Goal: Communication & Community: Answer question/provide support

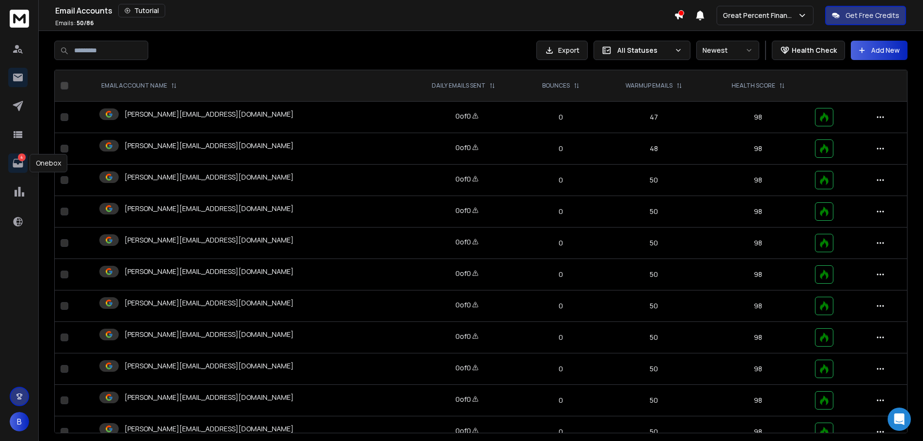
click at [16, 162] on icon at bounding box center [18, 163] width 12 height 12
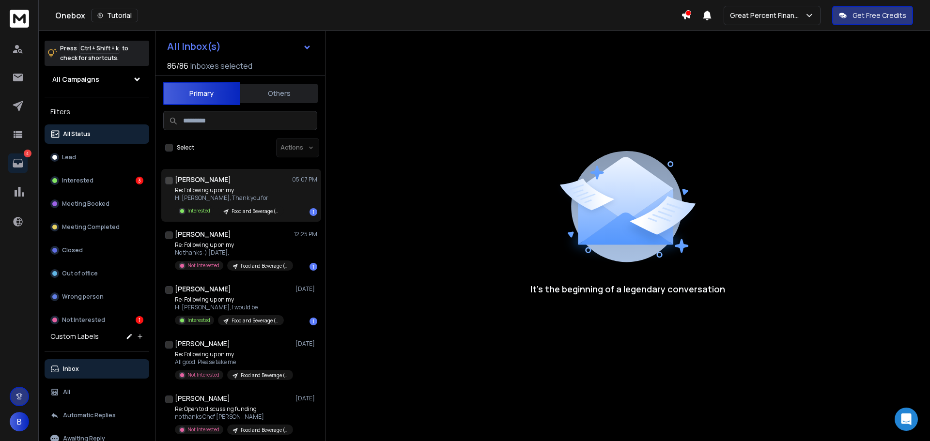
click at [235, 193] on p "Re: Following up on my" at bounding box center [229, 190] width 109 height 8
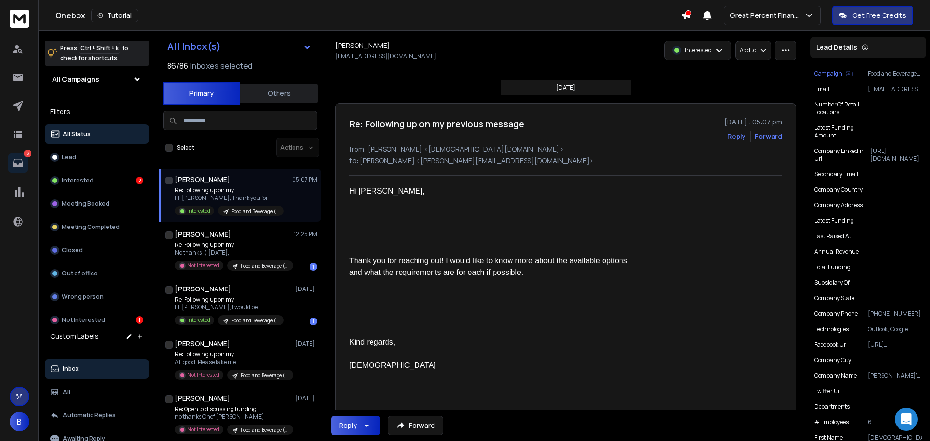
click at [789, 46] on button "button" at bounding box center [785, 50] width 21 height 19
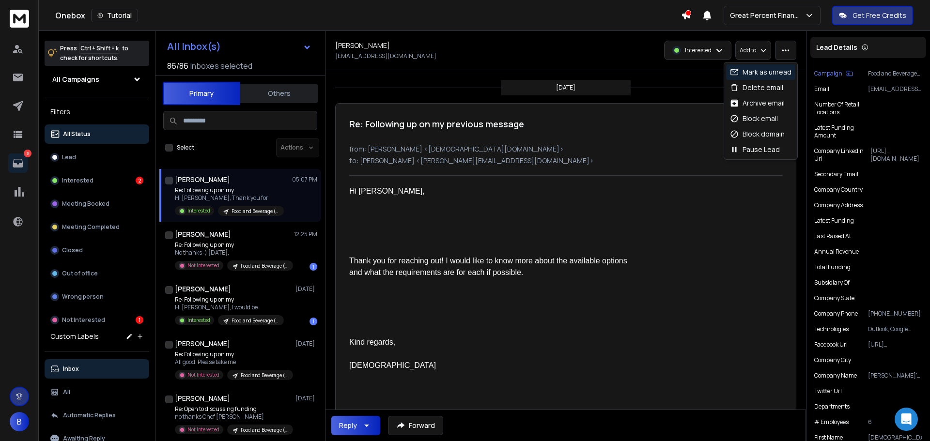
click at [765, 69] on div "Mark as unread" at bounding box center [761, 72] width 62 height 10
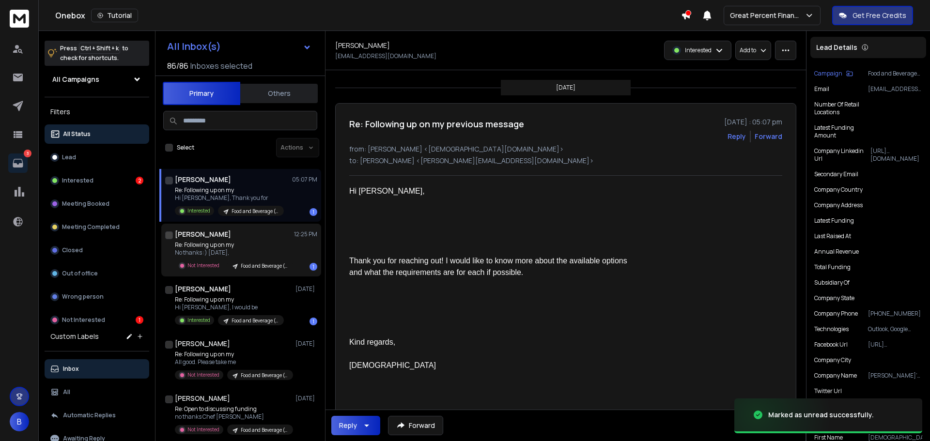
click at [233, 247] on p "Re: Following up on my" at bounding box center [233, 245] width 116 height 8
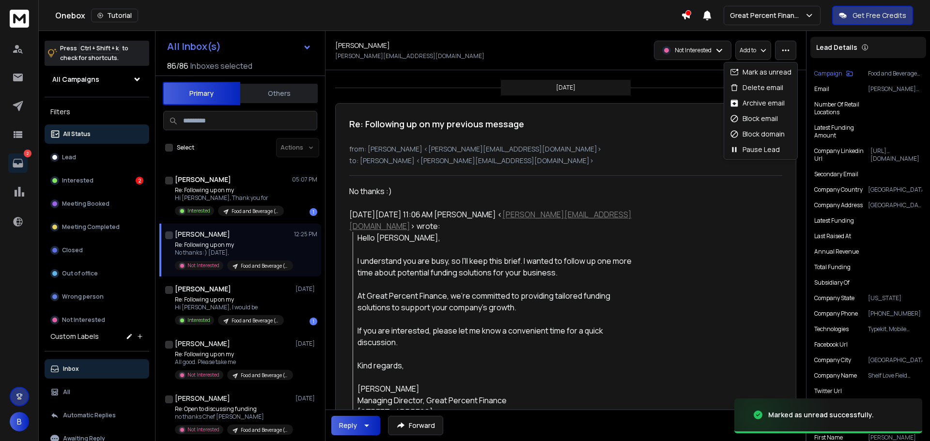
click at [791, 51] on button "button" at bounding box center [785, 50] width 21 height 19
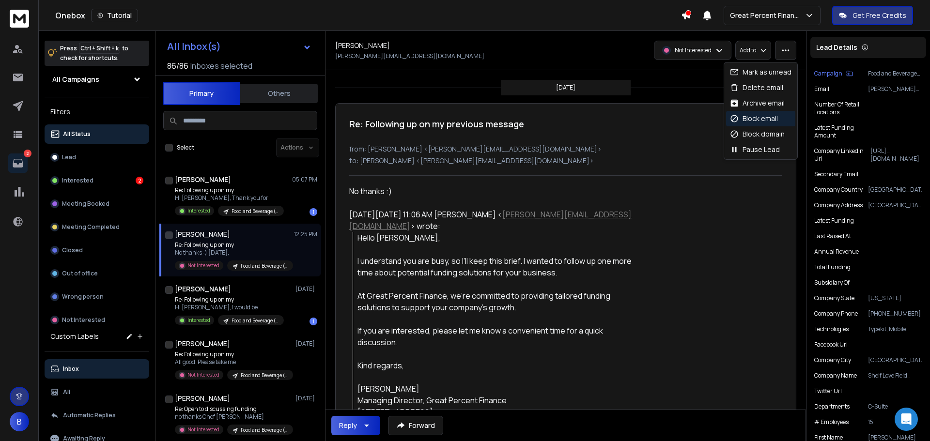
click at [771, 120] on div "Block email" at bounding box center [754, 119] width 48 height 10
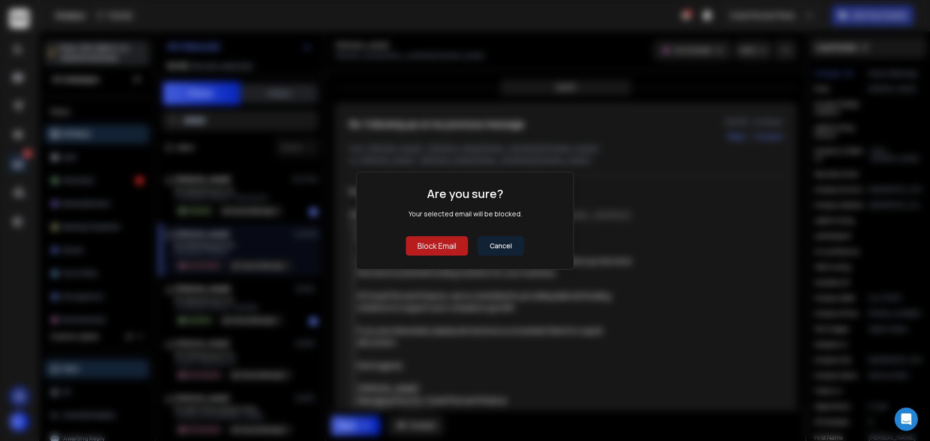
click at [438, 244] on button "Block Email" at bounding box center [437, 245] width 62 height 19
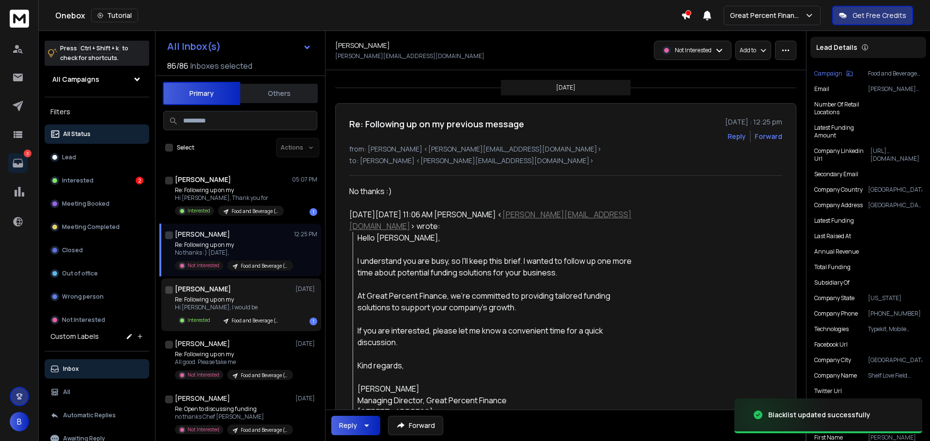
click at [231, 294] on div "Riley Terhar 07 Oct Re: Following up on my Hi Brad, I would be Interested Food …" at bounding box center [246, 304] width 142 height 41
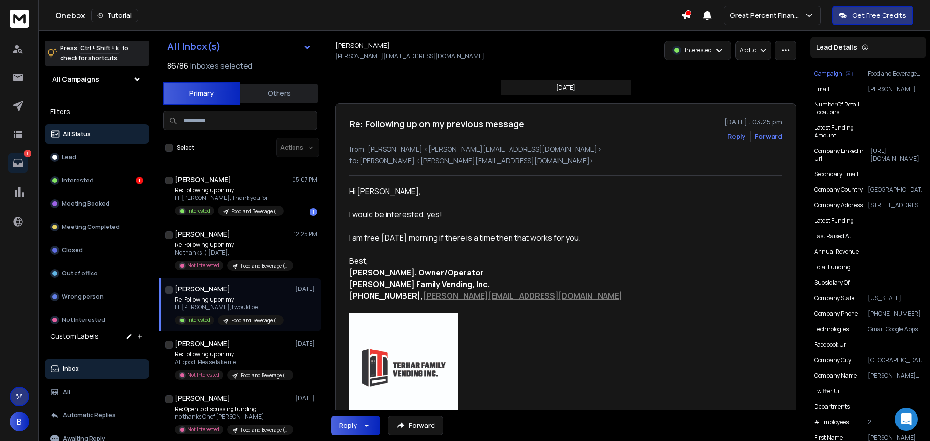
click at [351, 427] on div "Reply" at bounding box center [348, 426] width 18 height 10
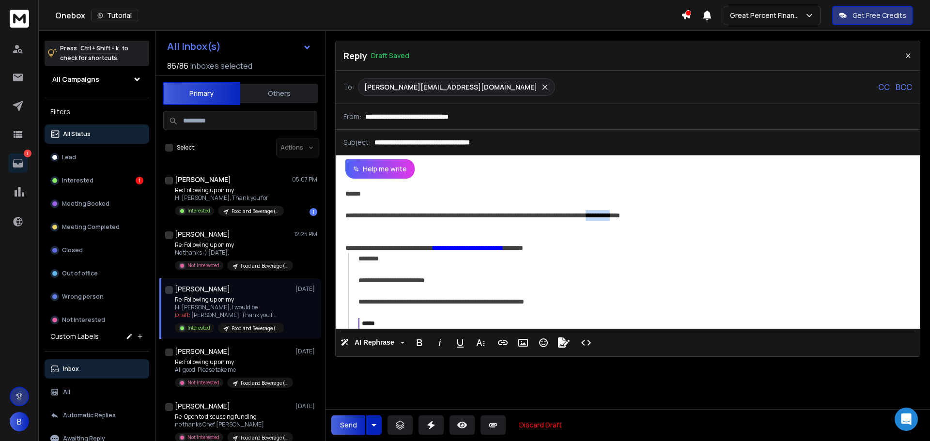
click at [699, 217] on div "**********" at bounding box center [622, 215] width 555 height 11
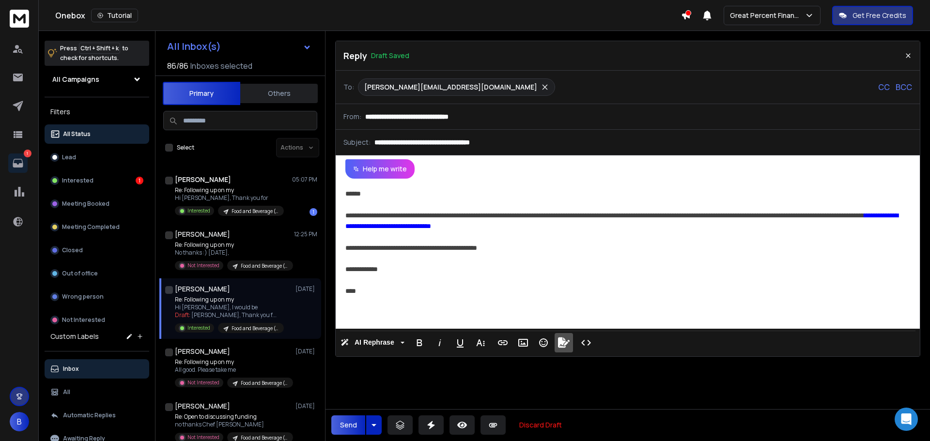
click at [559, 338] on icon "button" at bounding box center [564, 342] width 12 height 11
click at [517, 249] on div "**********" at bounding box center [622, 248] width 555 height 11
click at [353, 424] on button "Send" at bounding box center [348, 425] width 34 height 19
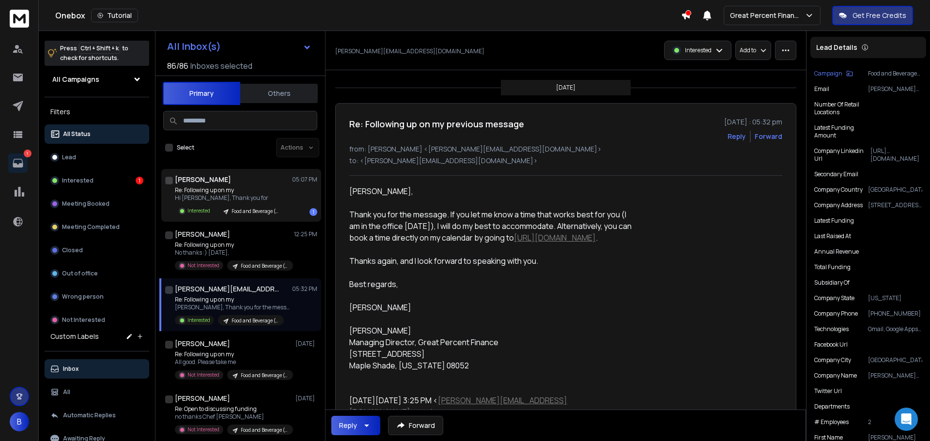
click at [251, 191] on p "Re: Following up on my" at bounding box center [229, 190] width 109 height 8
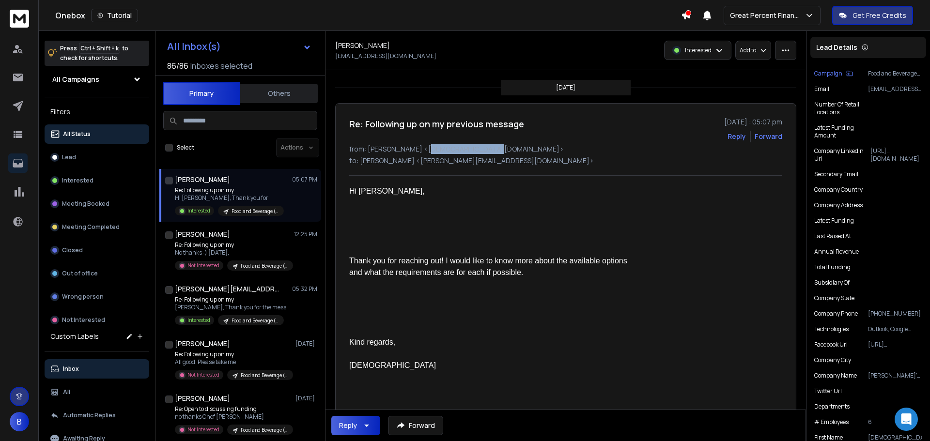
drag, startPoint x: 419, startPoint y: 146, endPoint x: 477, endPoint y: 149, distance: 57.2
click at [478, 149] on p "from: Thais R. <thais@danisqueerbar.com>" at bounding box center [565, 149] width 433 height 10
click at [343, 426] on div "Reply" at bounding box center [348, 426] width 18 height 10
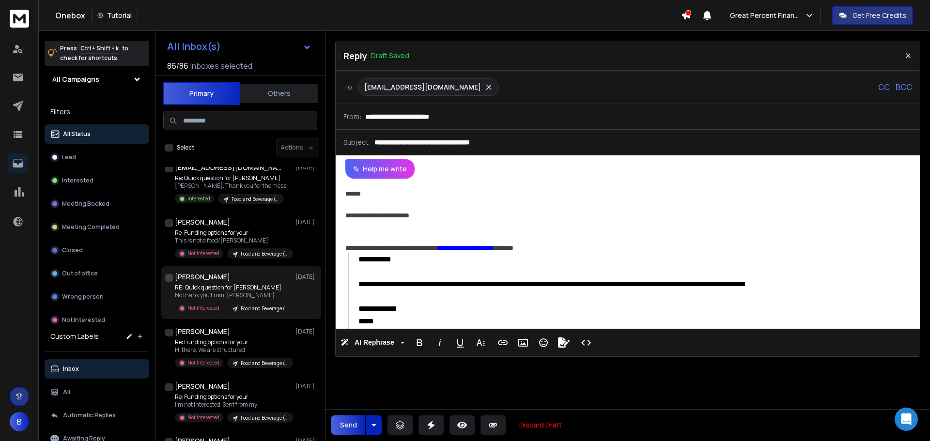
scroll to position [1114, 0]
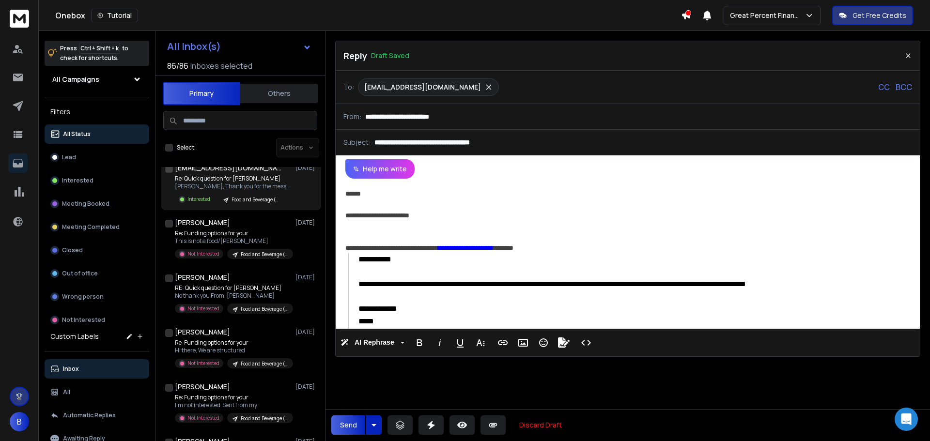
click at [230, 179] on p "Re: Quick question for Eric" at bounding box center [233, 179] width 116 height 8
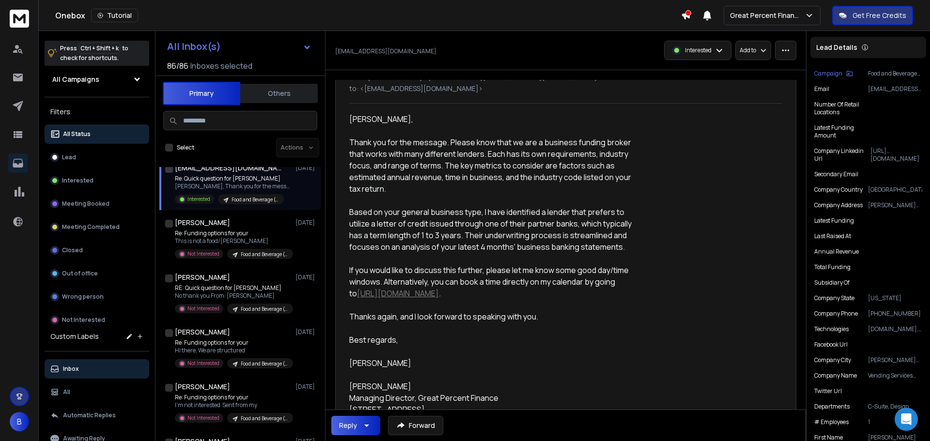
scroll to position [97, 0]
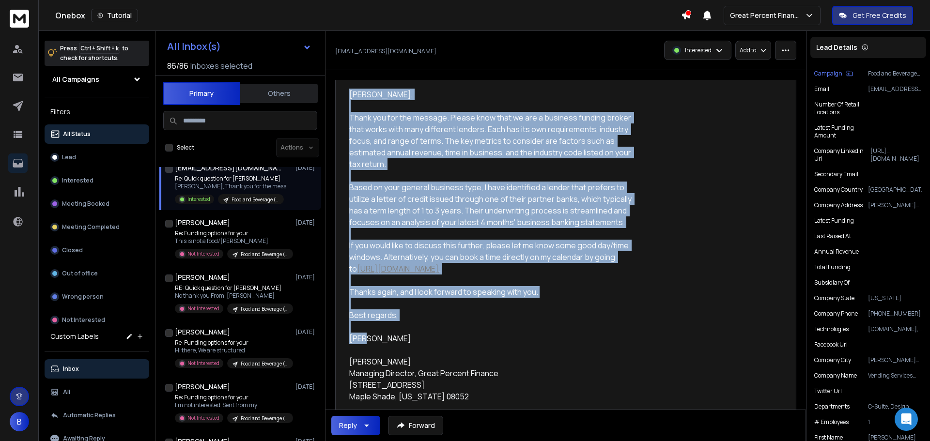
drag, startPoint x: 348, startPoint y: 92, endPoint x: 570, endPoint y: 350, distance: 340.8
copy div "Eric, Thank you for the message. Please know that we are a business funding bro…"
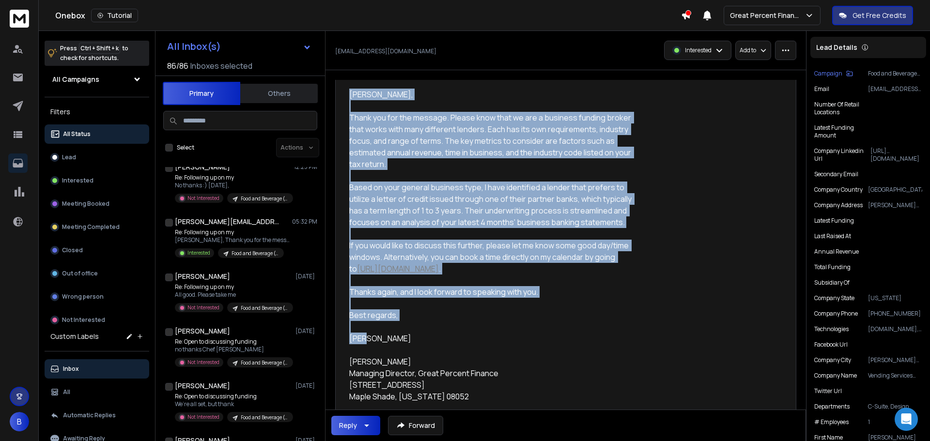
scroll to position [0, 0]
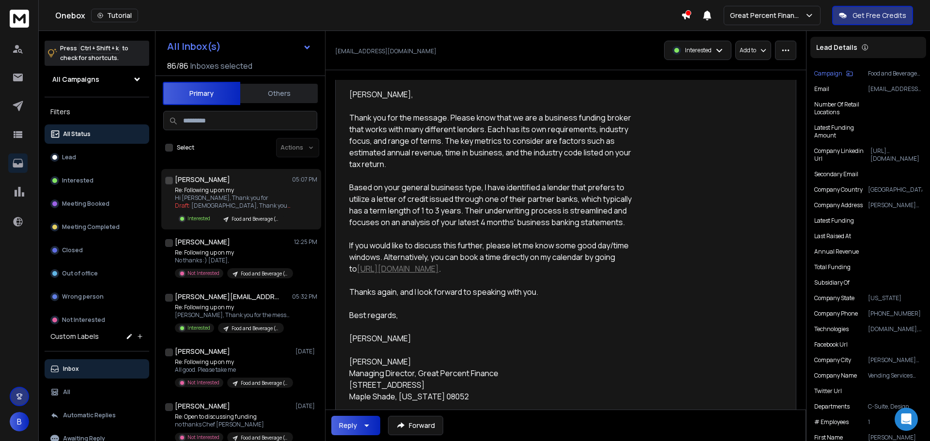
click at [217, 188] on p "Re: Following up on my" at bounding box center [233, 190] width 116 height 8
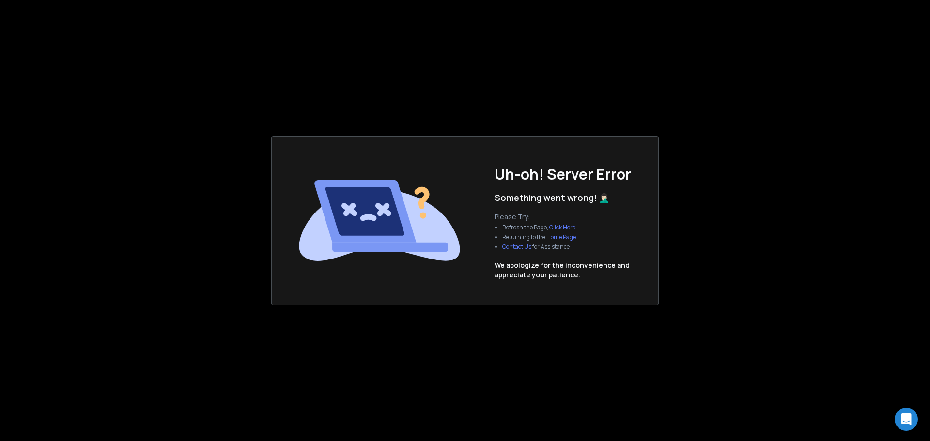
click at [212, 78] on div "Uh-oh! Server Error Something went wrong! 🤦🏻‍♂️ Please Try: Refresh the Page, C…" at bounding box center [465, 220] width 930 height 441
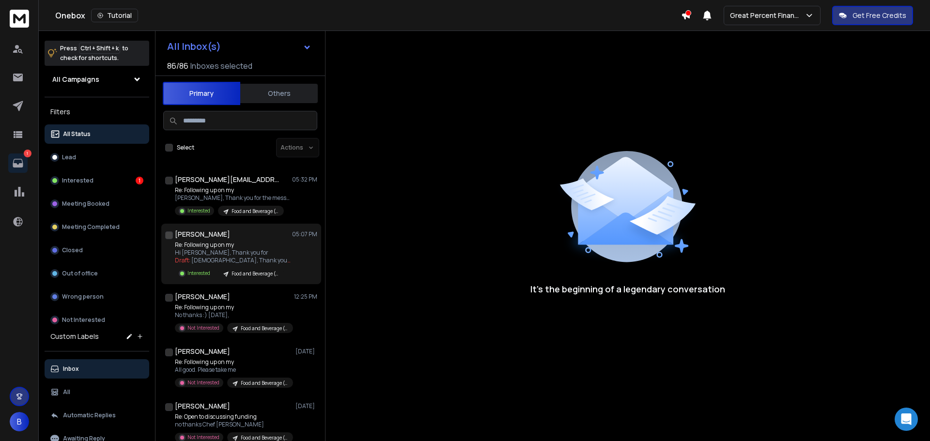
click at [209, 248] on p "Re: Following up on my" at bounding box center [233, 245] width 116 height 8
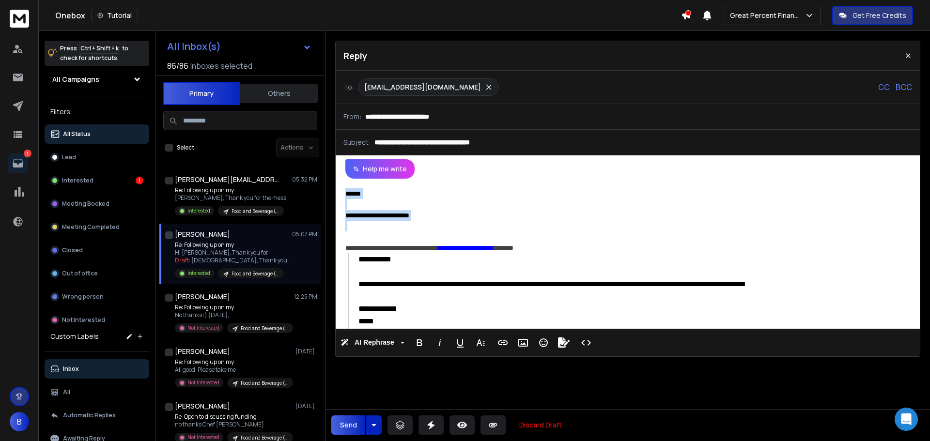
drag, startPoint x: 344, startPoint y: 193, endPoint x: 445, endPoint y: 223, distance: 105.1
click at [445, 223] on div "**********" at bounding box center [628, 254] width 584 height 150
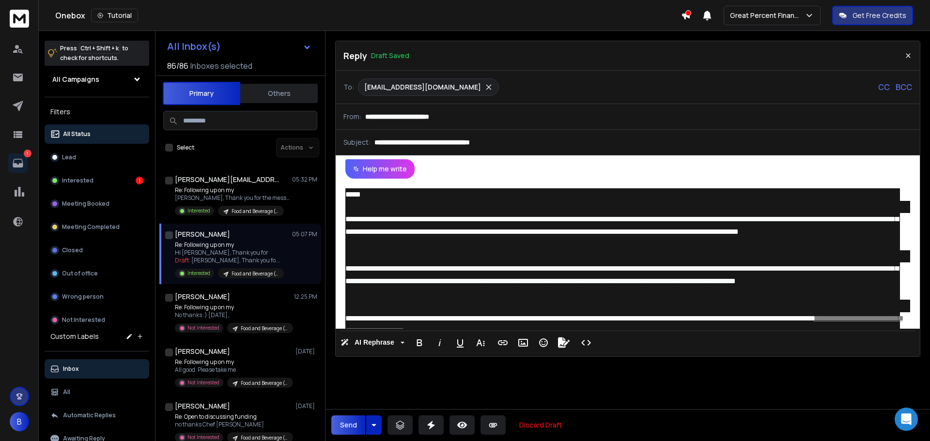
click at [522, 202] on div at bounding box center [627, 207] width 565 height 13
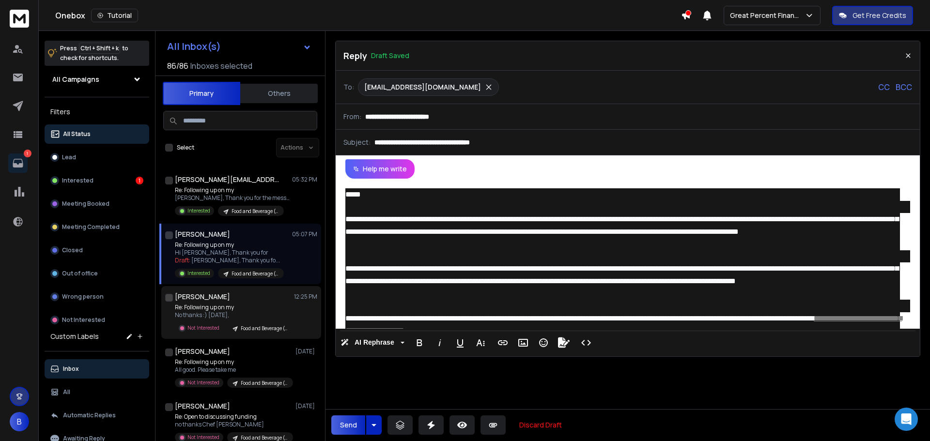
click at [226, 308] on p "Re: Following up on my" at bounding box center [233, 308] width 116 height 8
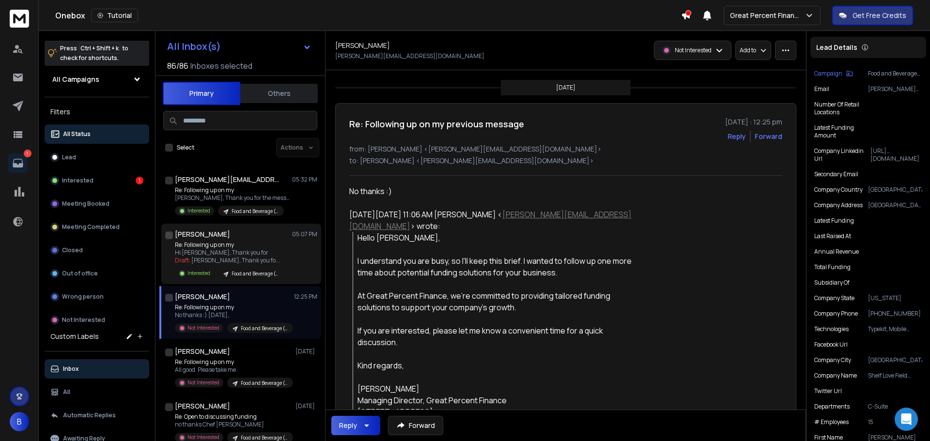
click at [225, 243] on p "Re: Following up on my" at bounding box center [229, 245] width 109 height 8
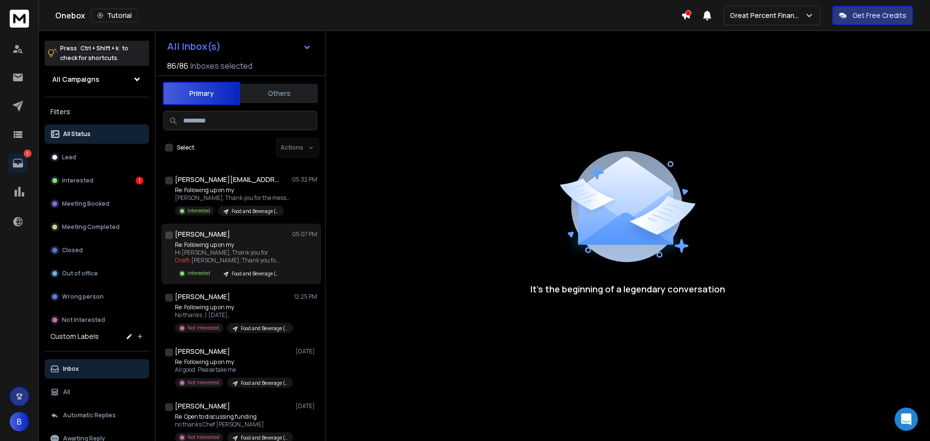
click at [215, 244] on p "Re: Following up on my" at bounding box center [229, 245] width 109 height 8
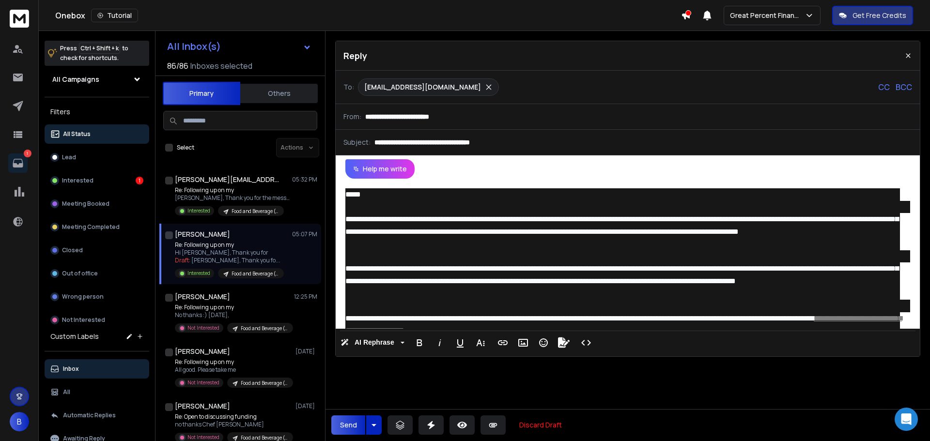
click at [353, 192] on div "*****" at bounding box center [622, 194] width 555 height 13
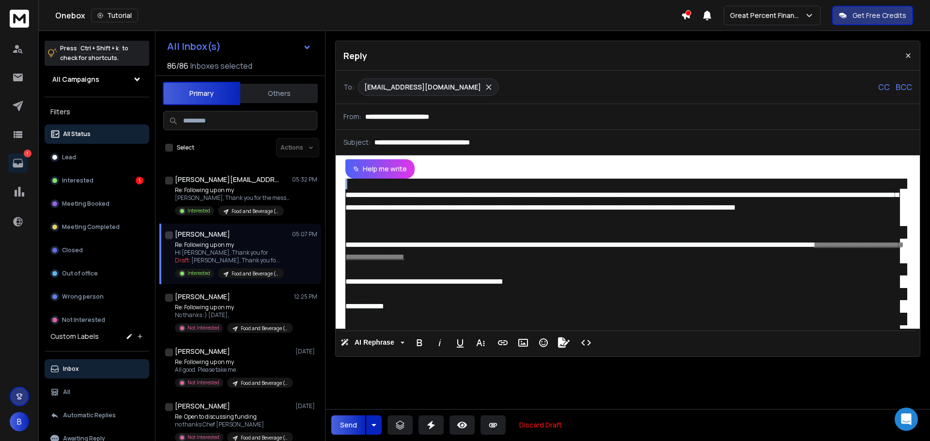
scroll to position [58, 0]
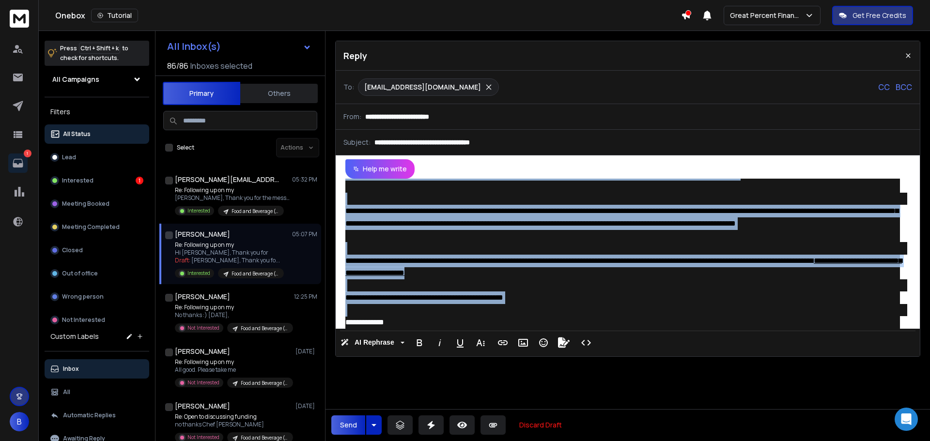
drag, startPoint x: 343, startPoint y: 192, endPoint x: 473, endPoint y: 309, distance: 174.6
click at [473, 311] on div "**********" at bounding box center [626, 254] width 581 height 150
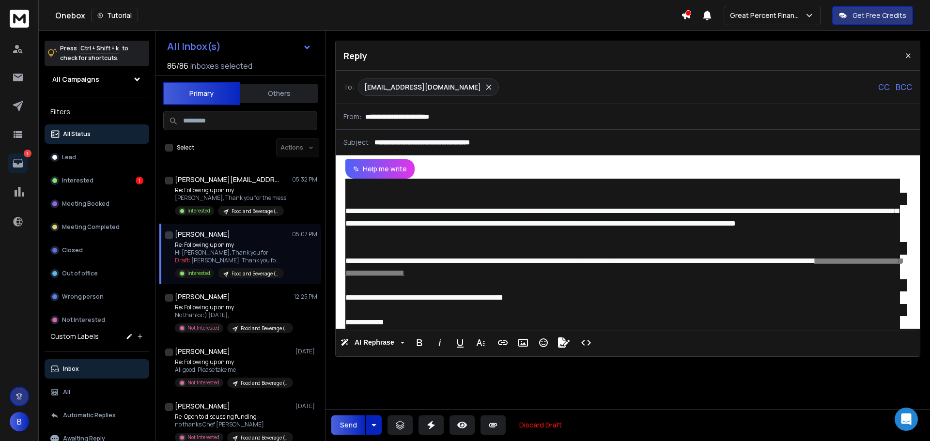
scroll to position [0, 0]
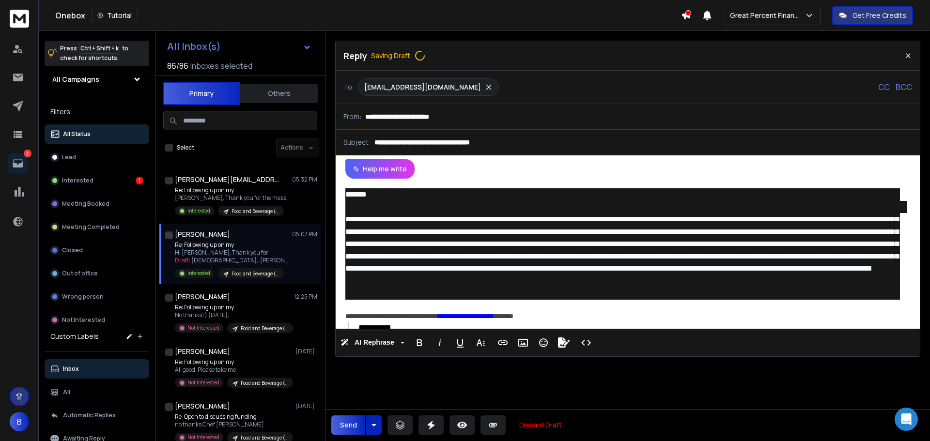
click at [364, 219] on div "**********" at bounding box center [622, 256] width 555 height 87
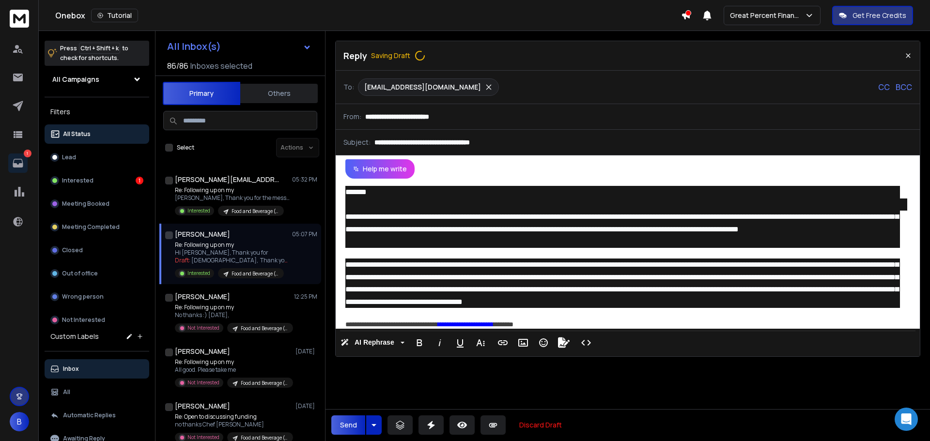
scroll to position [14, 0]
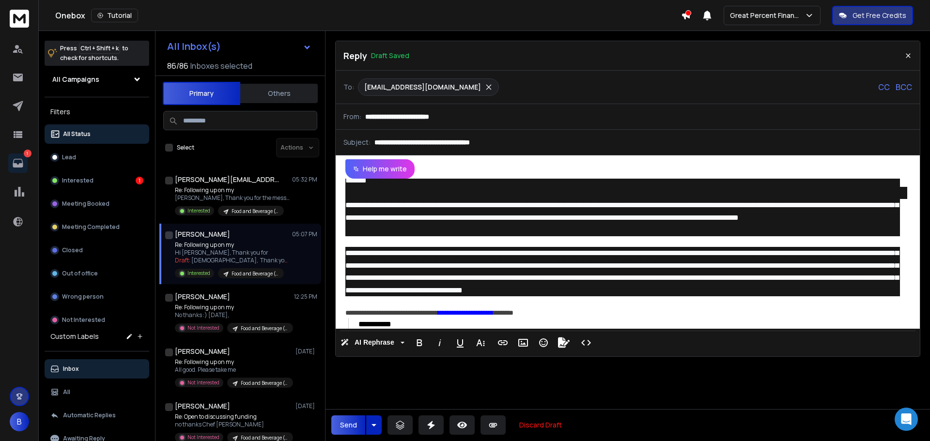
click at [360, 239] on div at bounding box center [626, 241] width 562 height 11
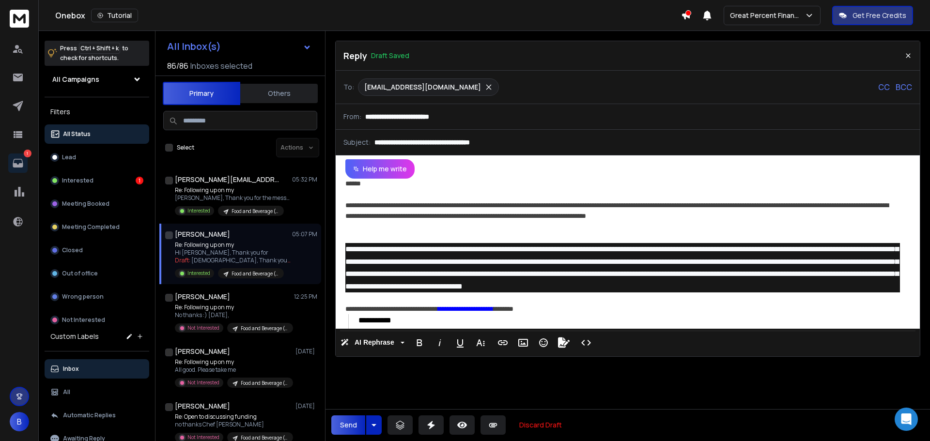
scroll to position [0, 0]
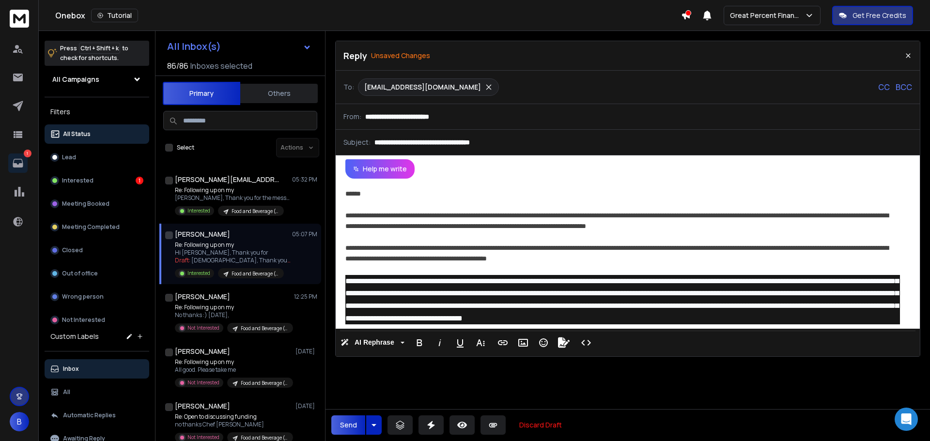
click at [653, 262] on div "**********" at bounding box center [622, 254] width 555 height 22
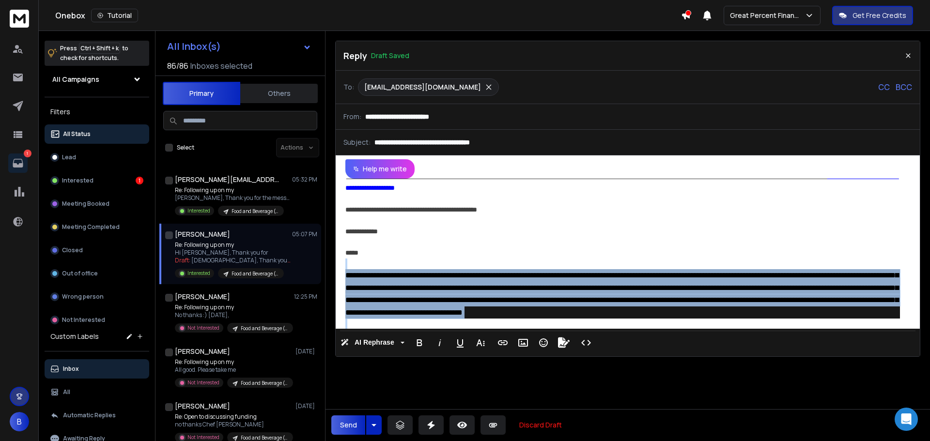
scroll to position [114, 0]
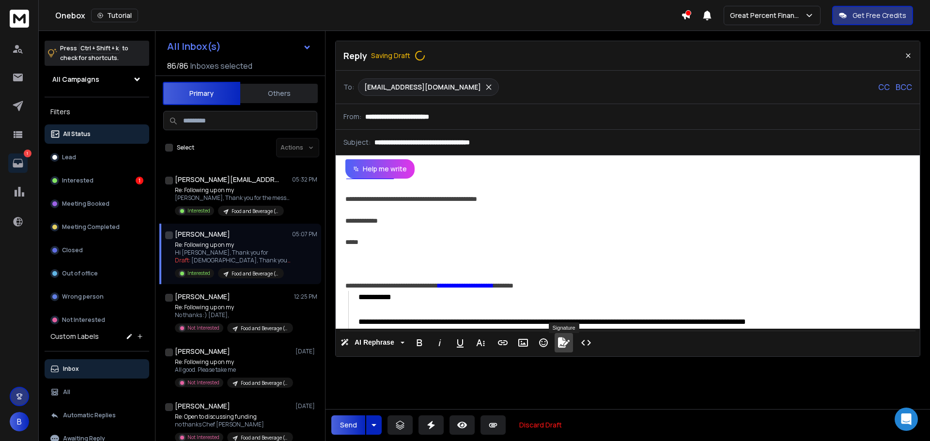
click at [564, 341] on icon "button" at bounding box center [564, 343] width 12 height 10
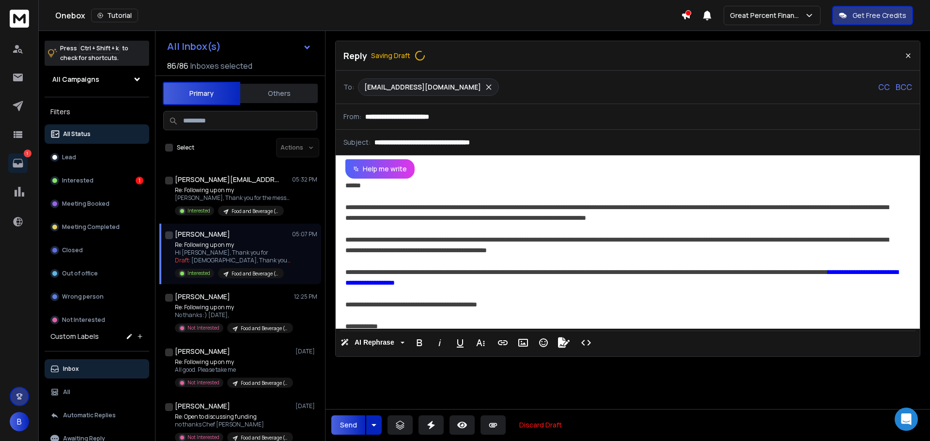
scroll to position [0, 0]
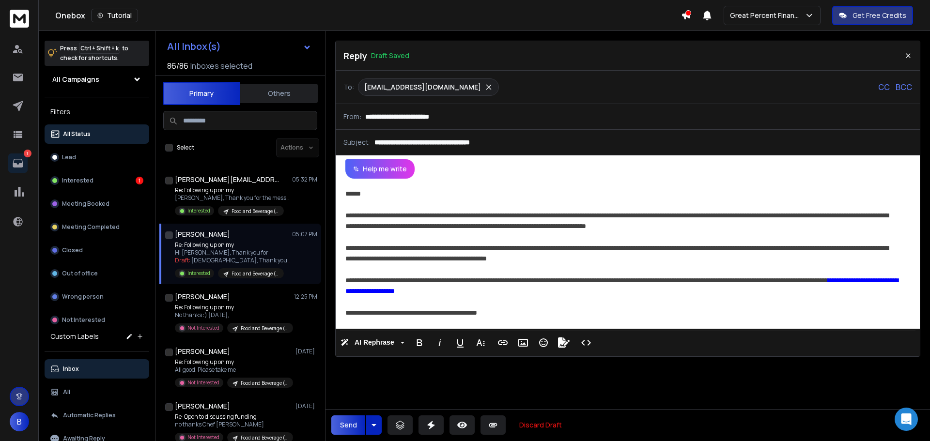
click at [720, 215] on div "**********" at bounding box center [622, 221] width 555 height 22
click at [525, 168] on div "Help me write" at bounding box center [628, 167] width 584 height 25
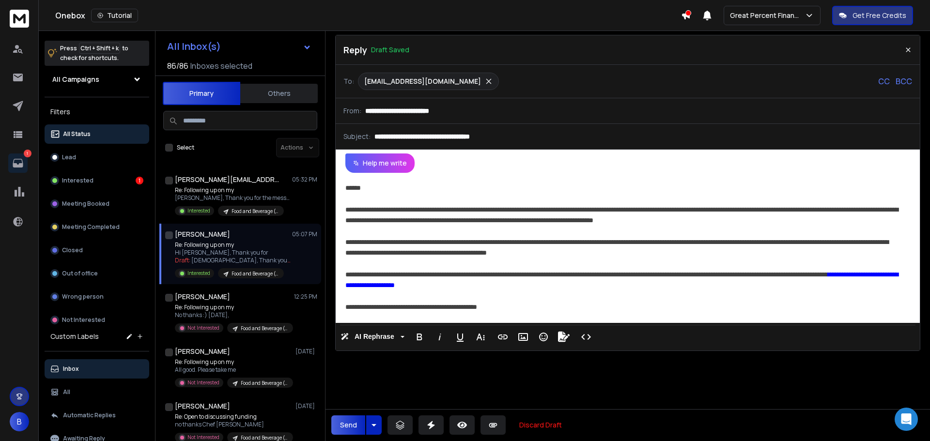
click at [354, 423] on button "Send" at bounding box center [348, 425] width 34 height 19
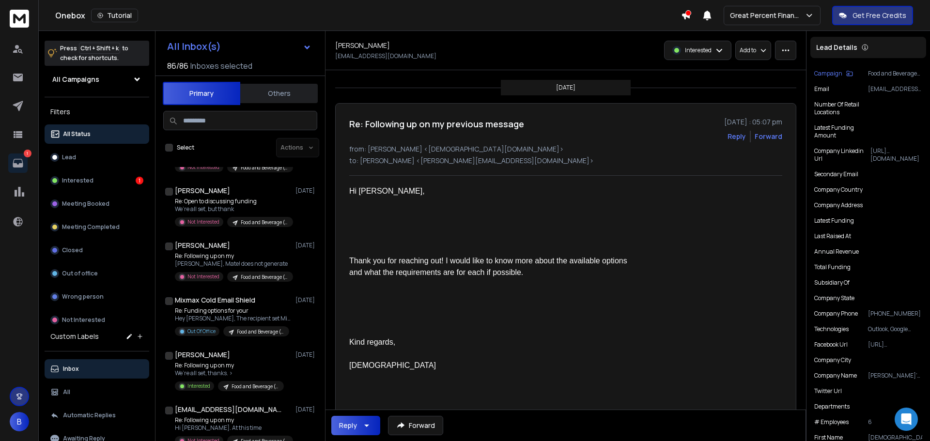
scroll to position [97, 0]
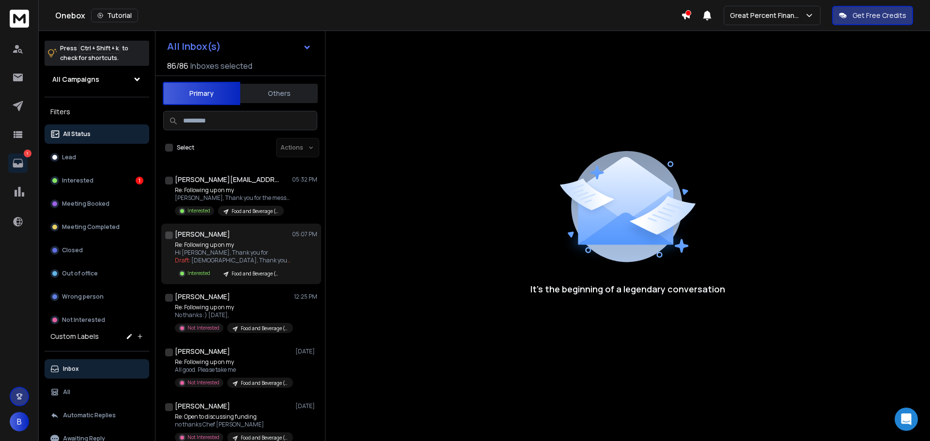
click at [200, 247] on p "Re: Following up on my" at bounding box center [233, 245] width 116 height 8
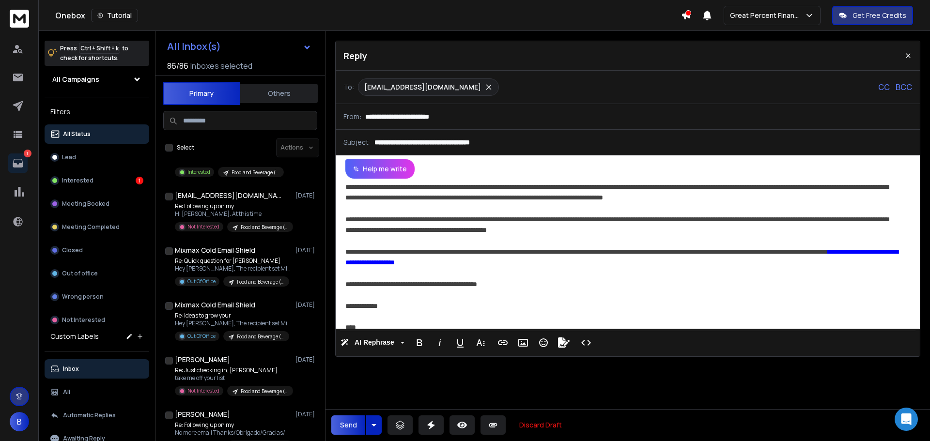
scroll to position [48, 0]
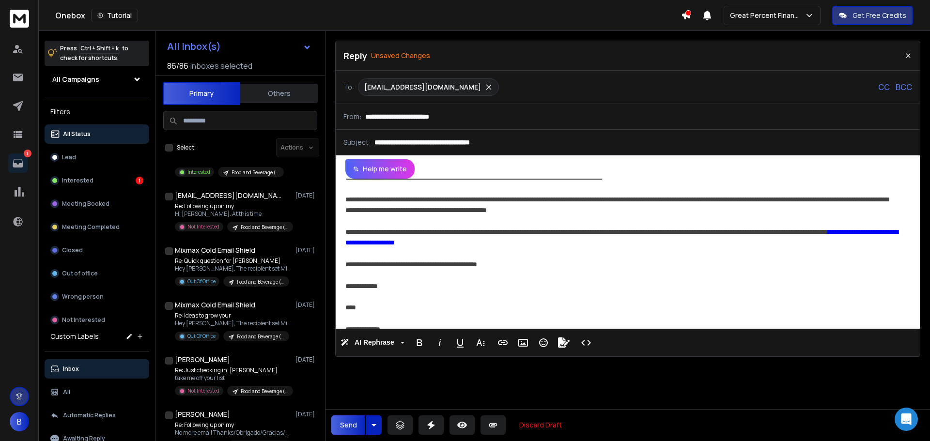
click at [350, 423] on button "Send" at bounding box center [348, 425] width 34 height 19
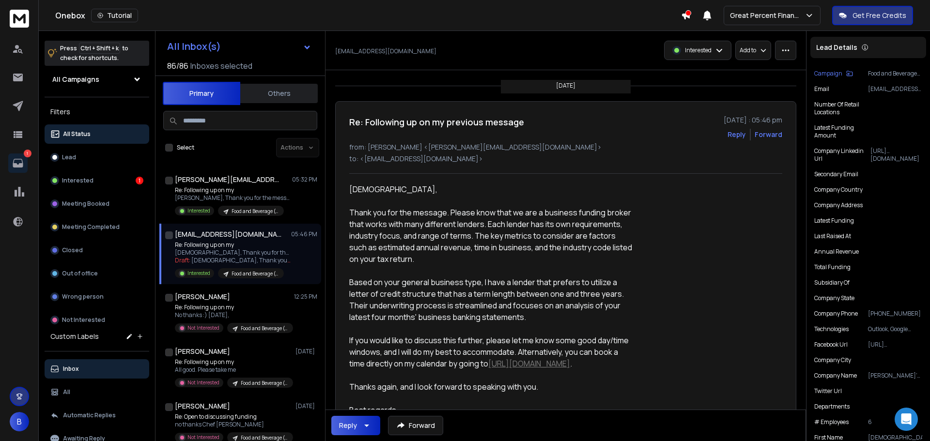
scroll to position [0, 0]
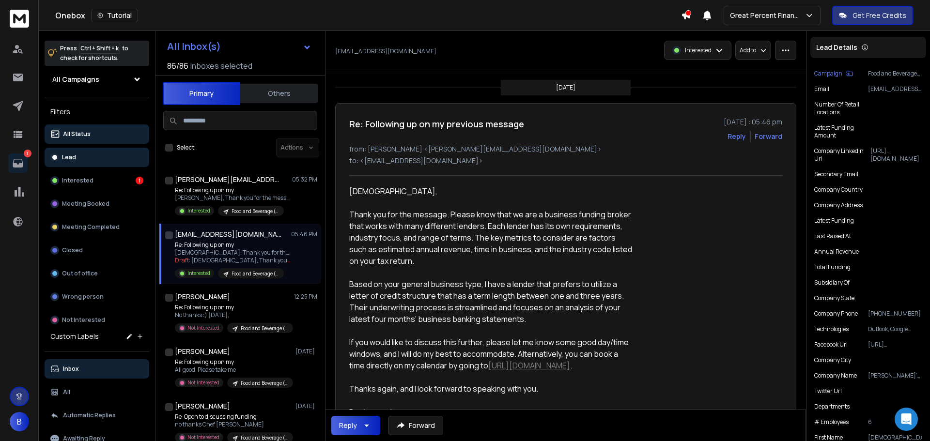
click at [64, 154] on p "Lead" at bounding box center [69, 158] width 14 height 8
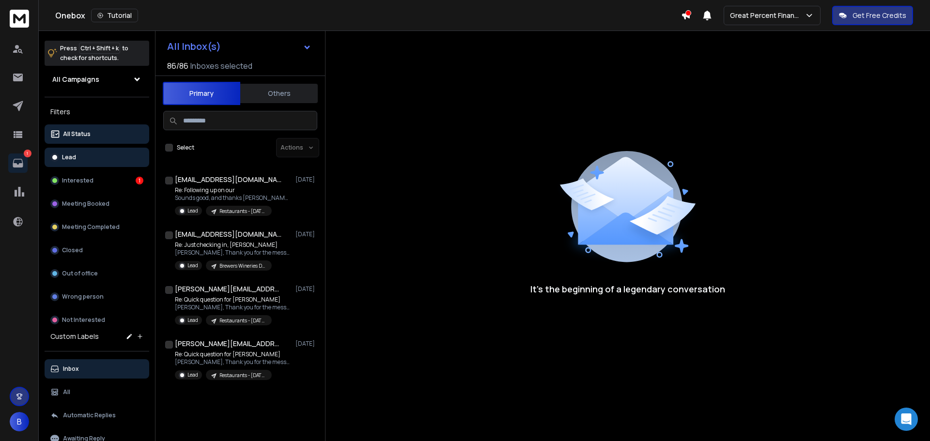
click at [80, 132] on p "All Status" at bounding box center [77, 134] width 28 height 8
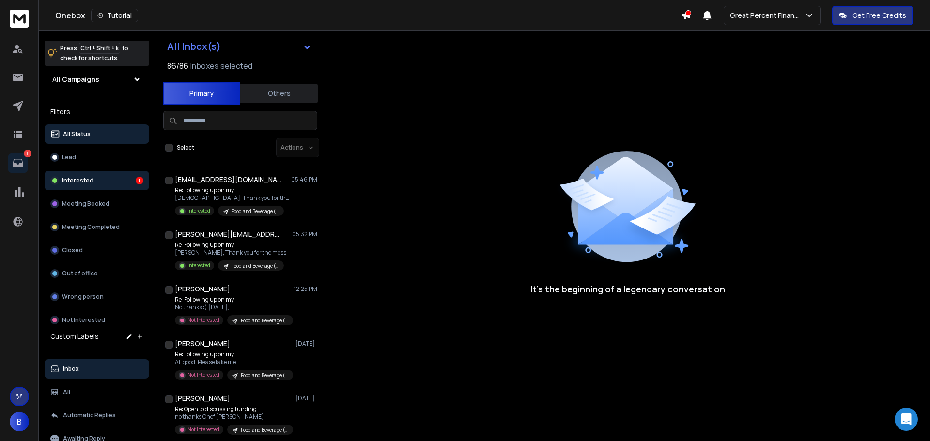
click at [112, 182] on button "Interested 1" at bounding box center [97, 180] width 105 height 19
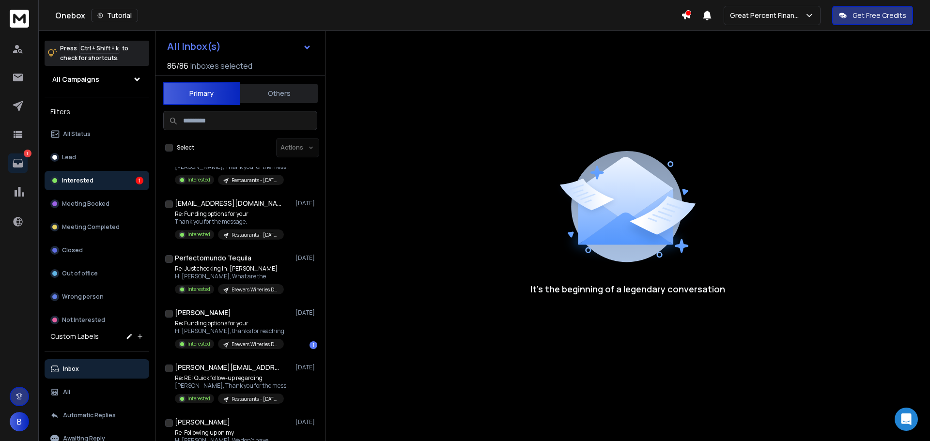
scroll to position [975, 0]
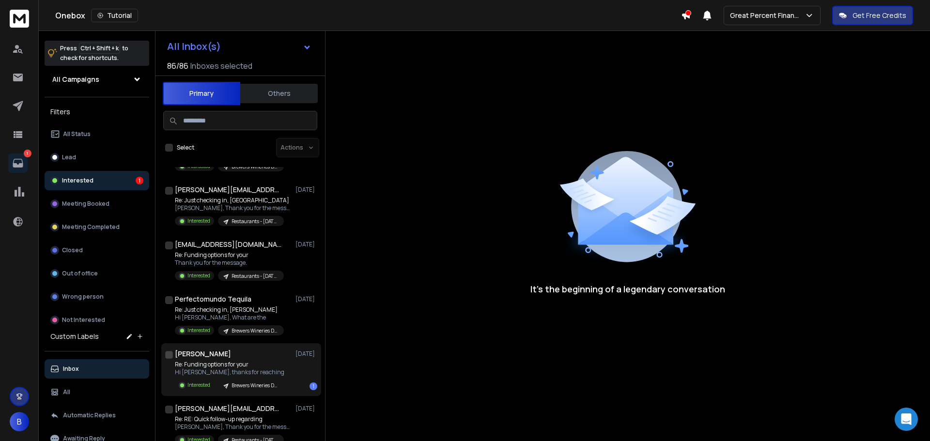
click at [236, 362] on p "Re: Funding options for your" at bounding box center [229, 365] width 109 height 8
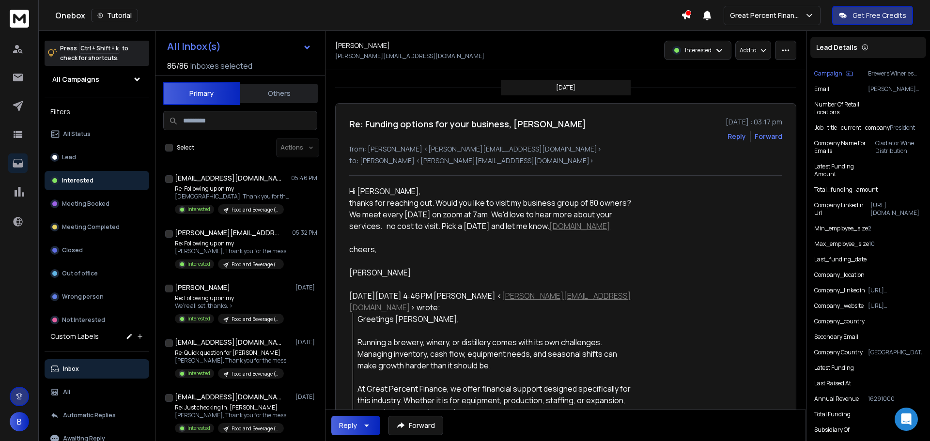
scroll to position [0, 0]
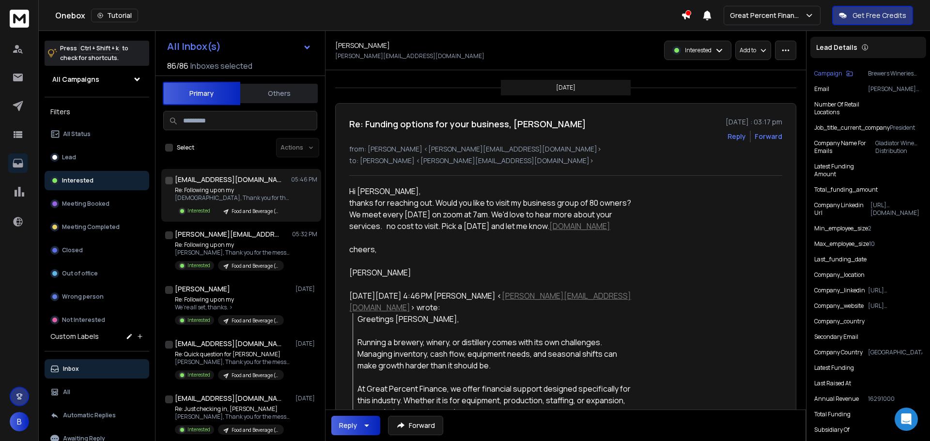
click at [214, 181] on h1 "thais@danisqueerbar.com" at bounding box center [228, 180] width 107 height 10
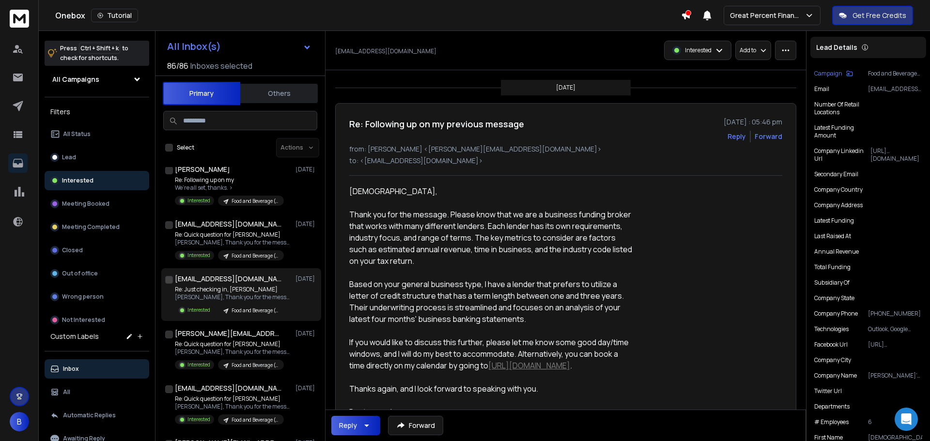
scroll to position [145, 0]
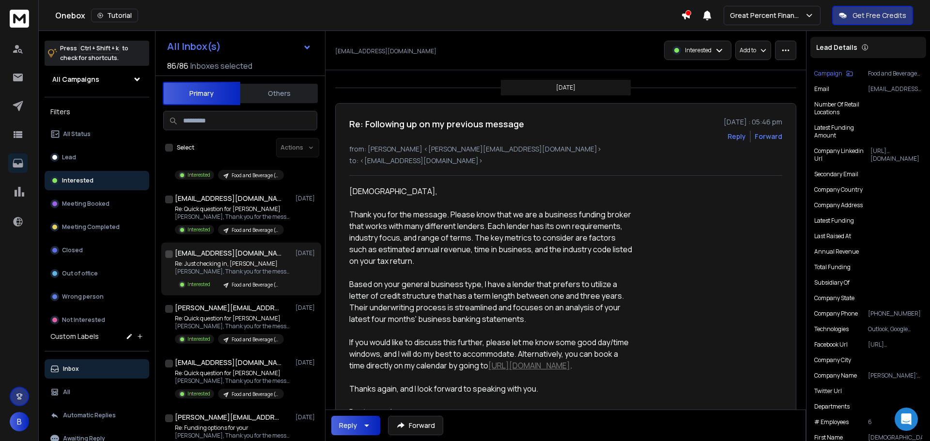
click at [247, 268] on p "Carlos, Thank you for the message." at bounding box center [233, 272] width 116 height 8
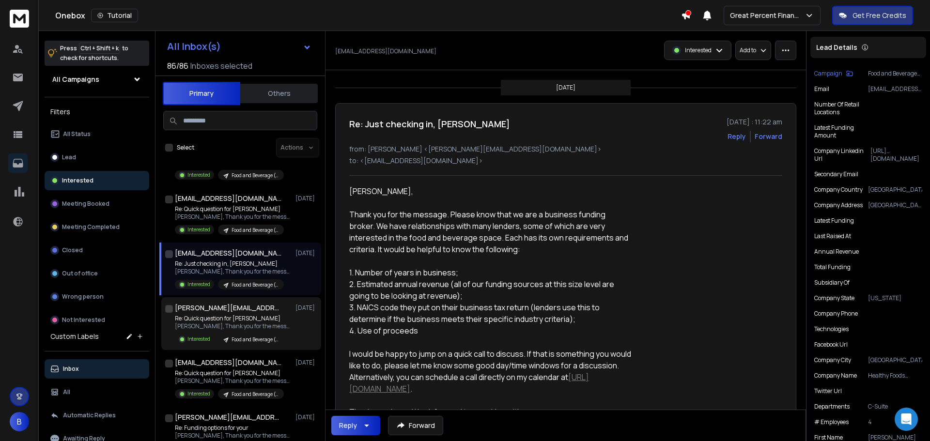
click at [210, 303] on h1 "dan@dirtydill.com" at bounding box center [228, 308] width 107 height 10
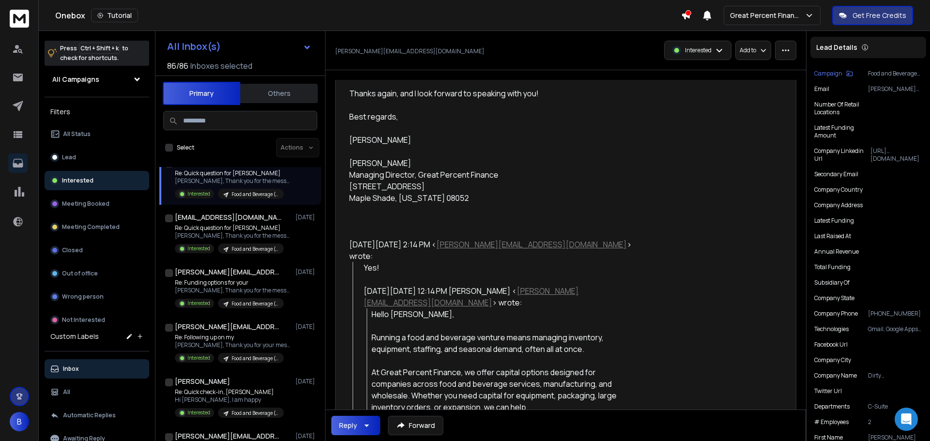
scroll to position [194, 0]
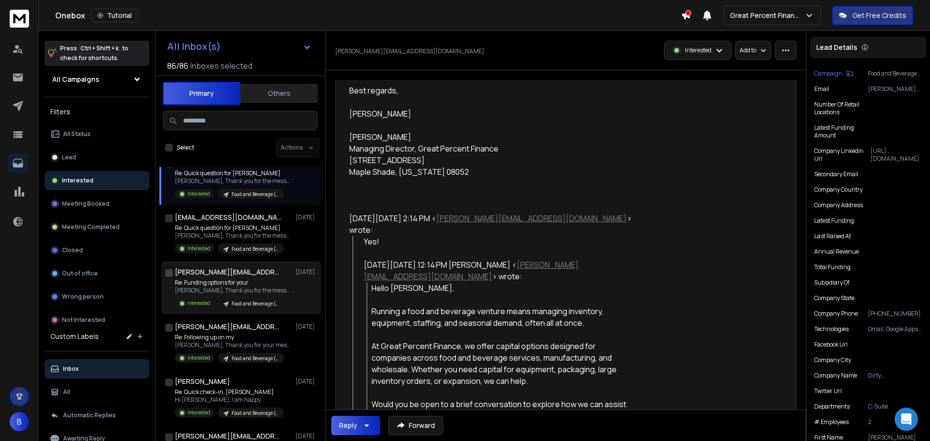
click at [246, 278] on div "sebastian@aikusuperfoods.com 16 Sep Re: Funding options for your Sebastian, Tha…" at bounding box center [246, 287] width 142 height 41
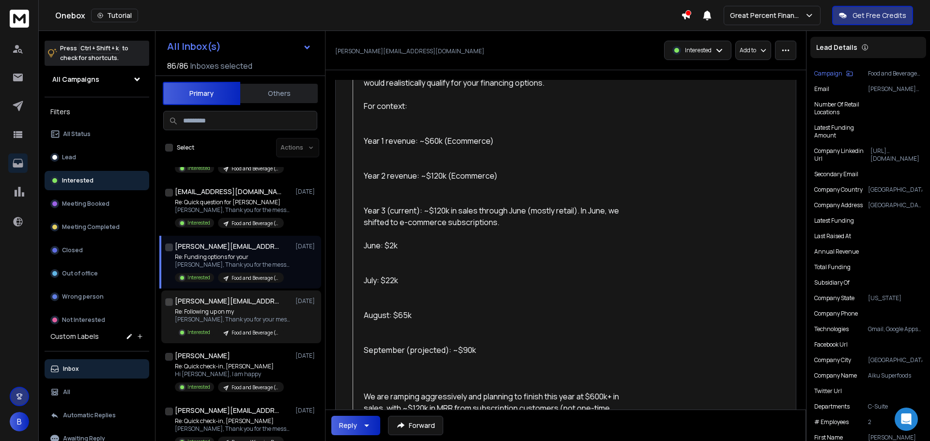
scroll to position [291, 0]
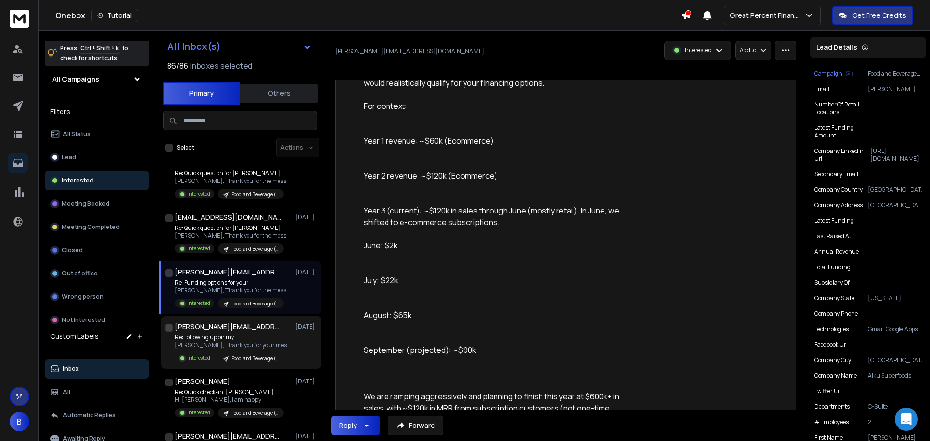
click at [231, 336] on p "Re: Following up on my" at bounding box center [233, 338] width 116 height 8
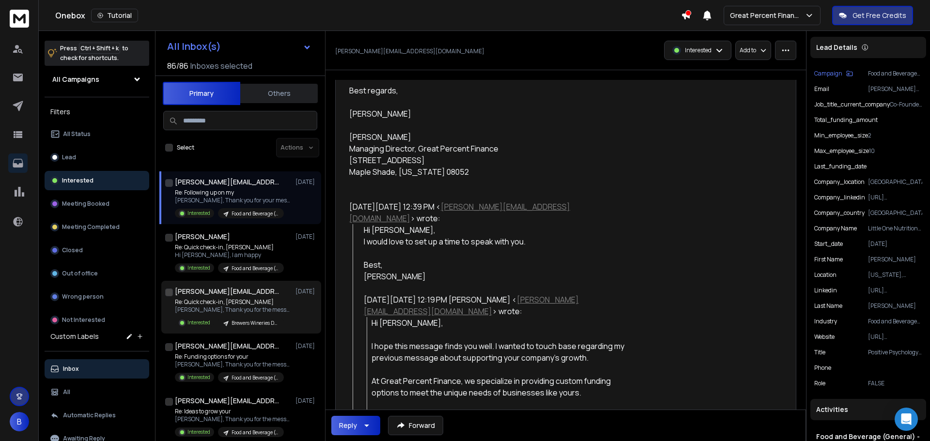
scroll to position [436, 0]
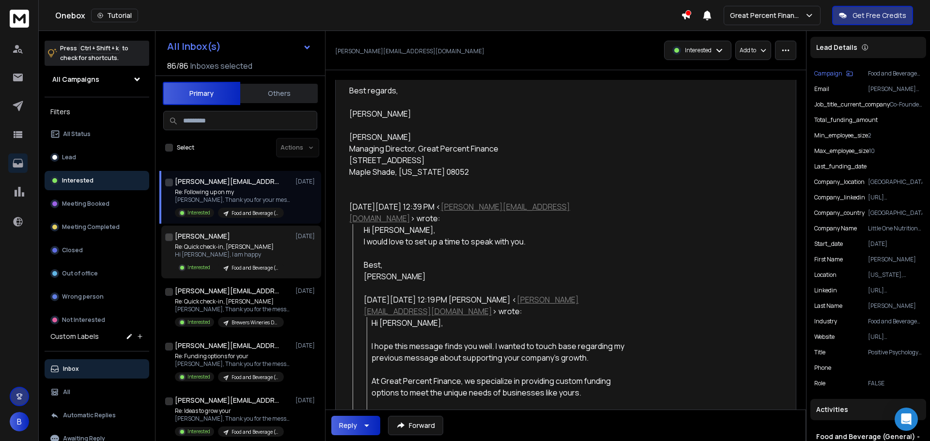
click at [235, 245] on p "Re: Quick check-in, Matthias" at bounding box center [229, 247] width 109 height 8
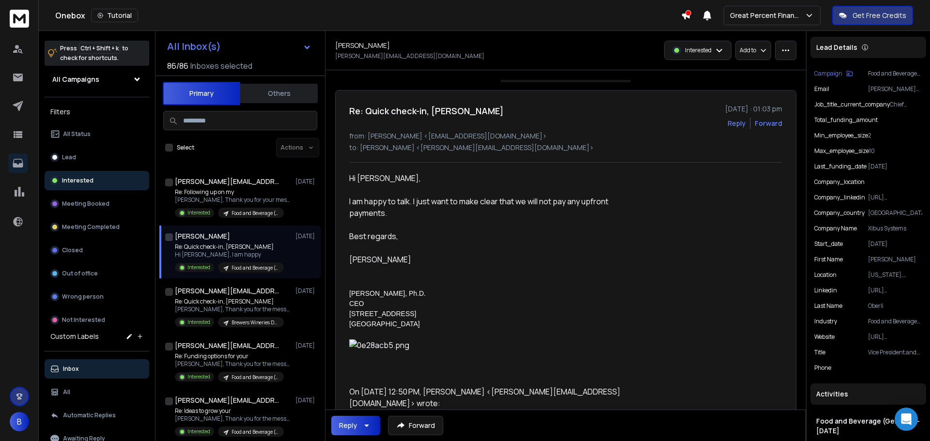
scroll to position [0, 0]
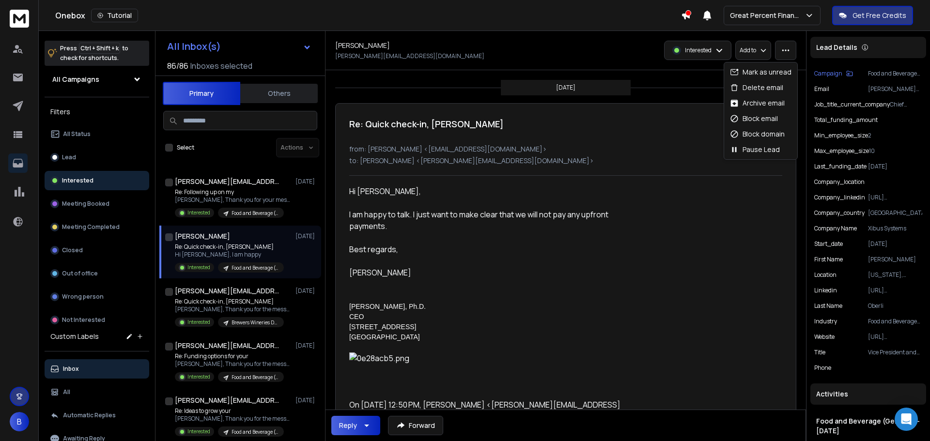
click at [784, 48] on icon "button" at bounding box center [785, 50] width 9 height 9
click at [761, 73] on div "Mark as unread" at bounding box center [761, 72] width 62 height 10
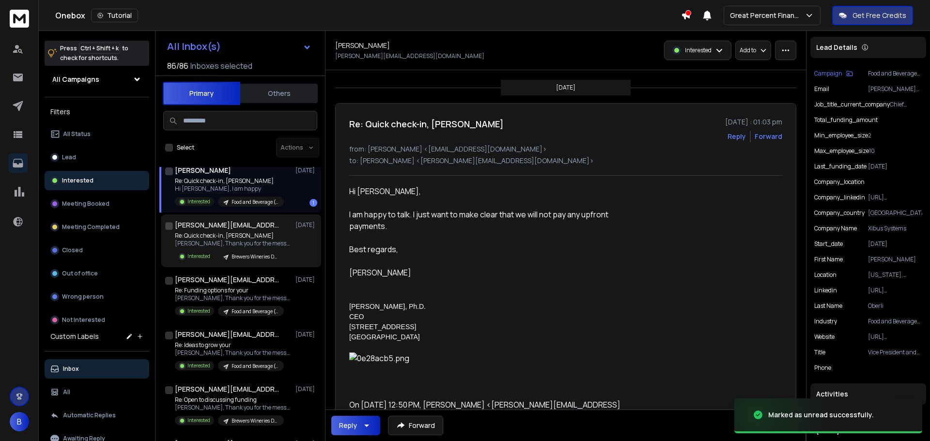
scroll to position [484, 0]
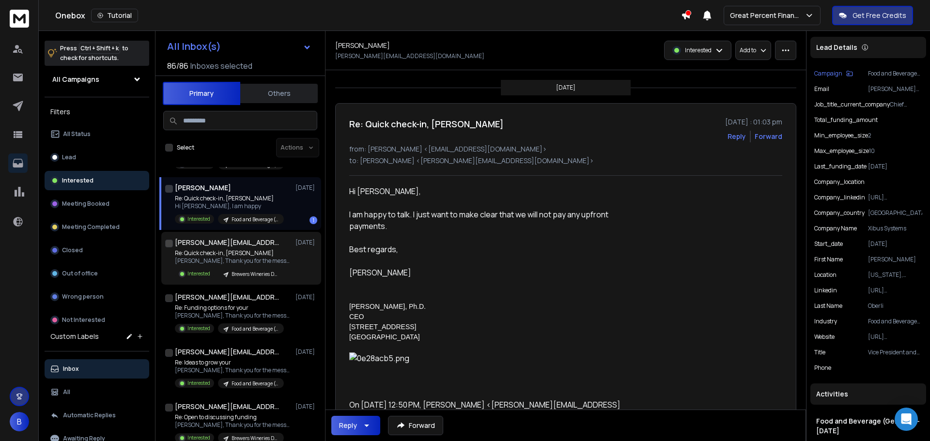
click at [252, 249] on p "Re: Quick check-in, Kevin" at bounding box center [233, 253] width 116 height 8
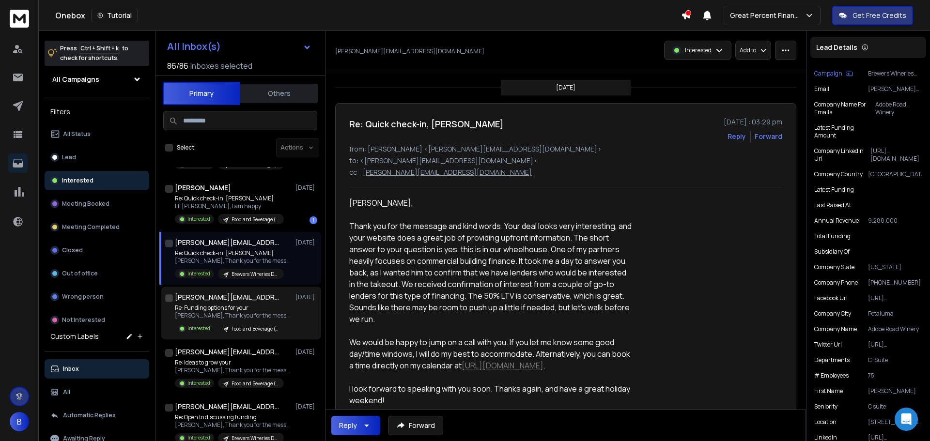
click at [255, 300] on h1 "kevin@leadersbeverage.com" at bounding box center [228, 298] width 107 height 10
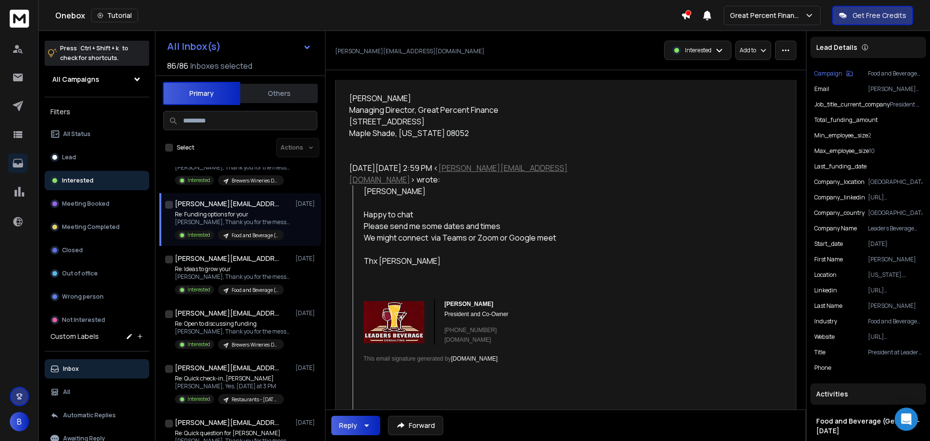
scroll to position [630, 0]
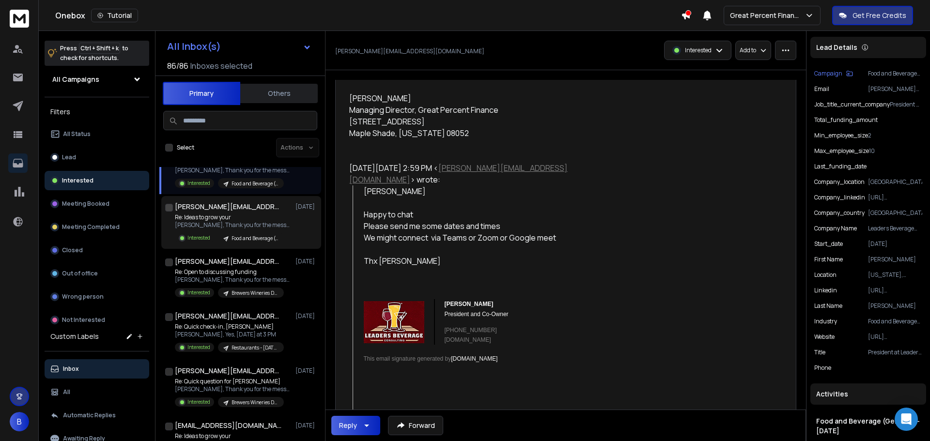
click at [243, 217] on p "Re: Ideas to grow your" at bounding box center [233, 218] width 116 height 8
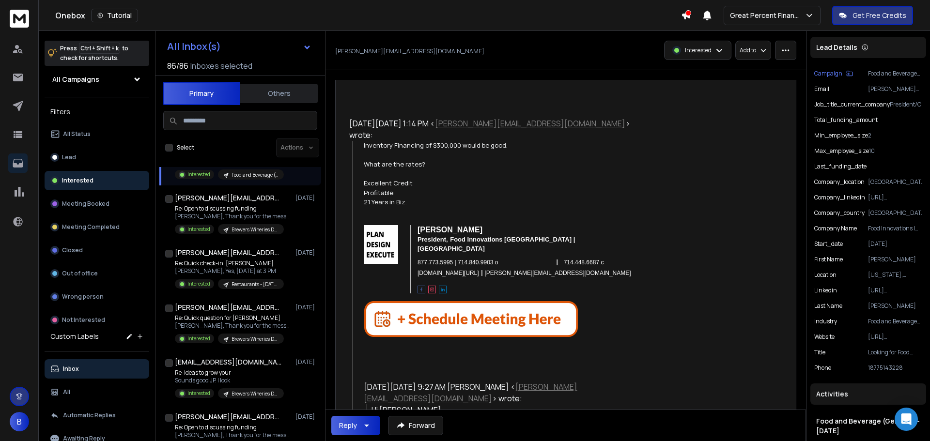
scroll to position [727, 0]
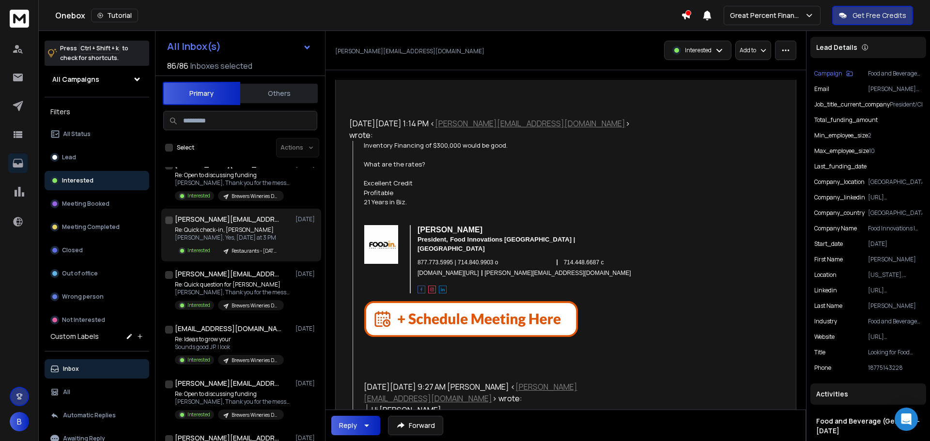
click at [242, 227] on p "Re: Quick check-in, Julio" at bounding box center [229, 230] width 109 height 8
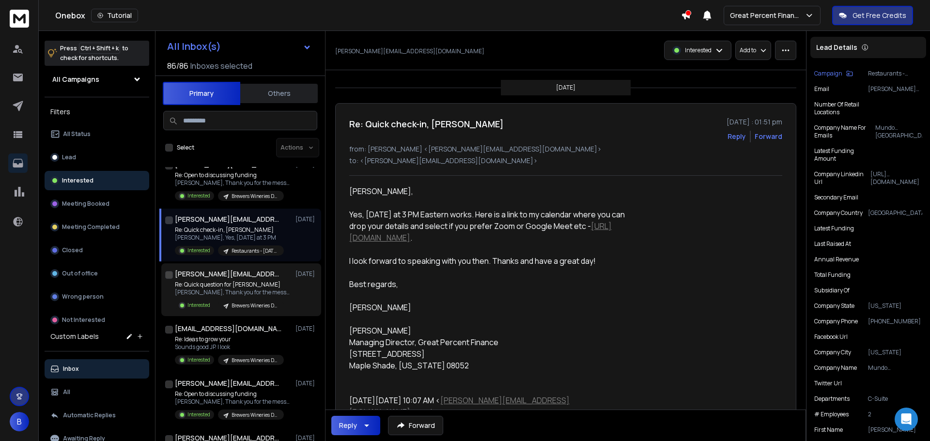
click at [228, 289] on p "Seth, Thank you for the message." at bounding box center [233, 293] width 116 height 8
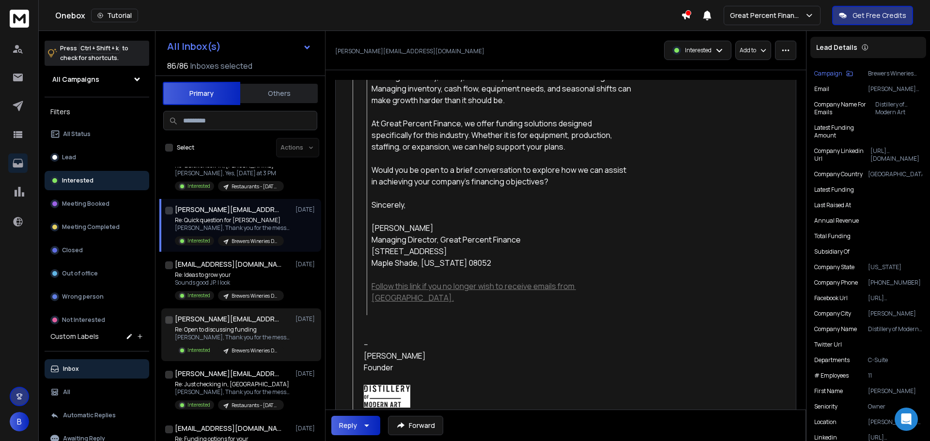
scroll to position [823, 0]
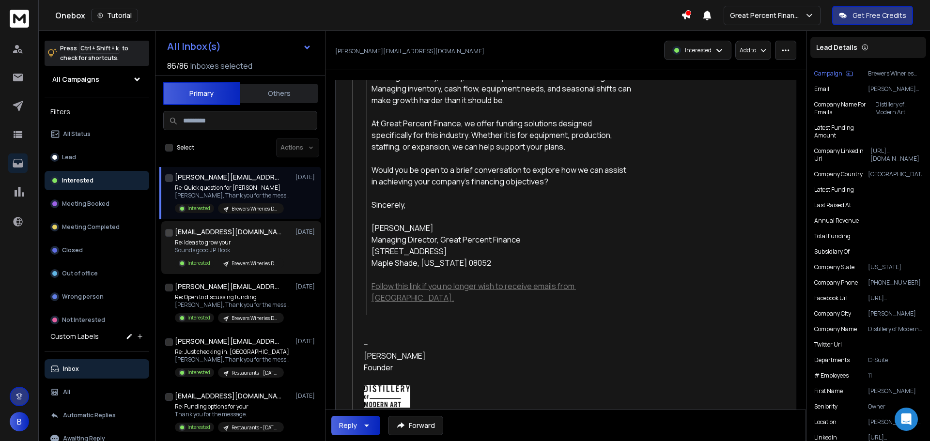
click at [235, 245] on p "Re: Ideas to grow your" at bounding box center [229, 243] width 109 height 8
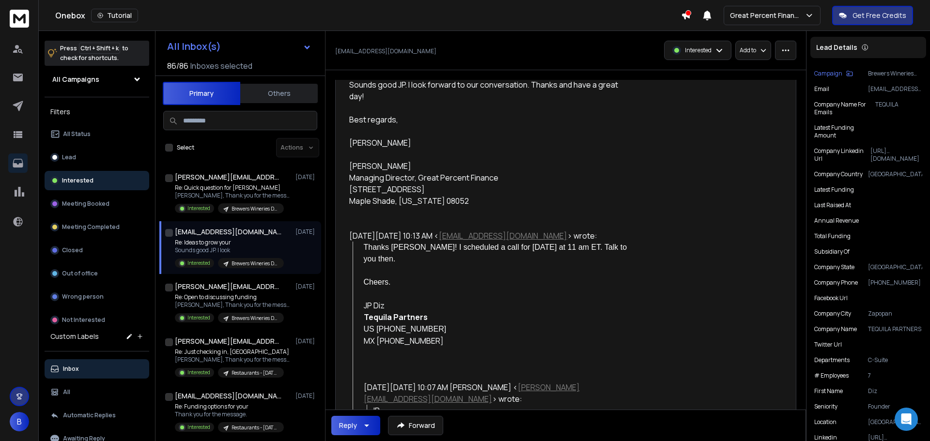
scroll to position [194, 0]
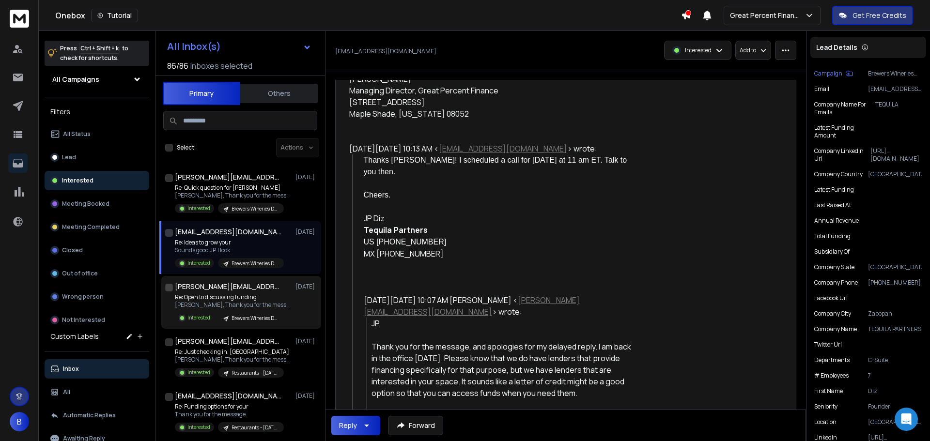
click at [260, 292] on div "john.clowney@bullcityciderworks.com 25 Aug Re: Open to discussing funding John,…" at bounding box center [246, 302] width 142 height 41
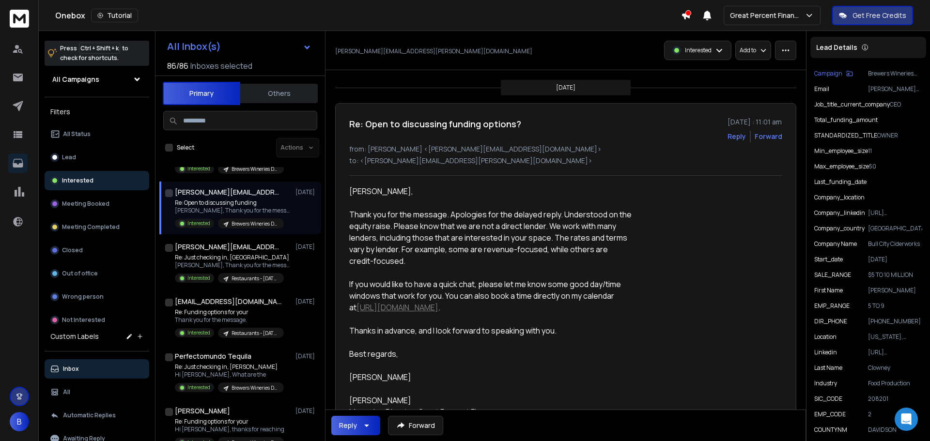
scroll to position [920, 0]
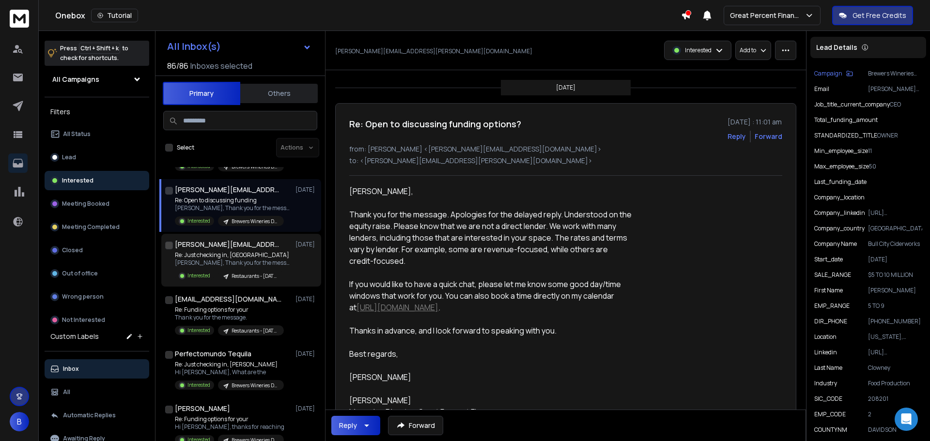
click at [254, 257] on p "Re: Just checking in, Myra" at bounding box center [233, 255] width 116 height 8
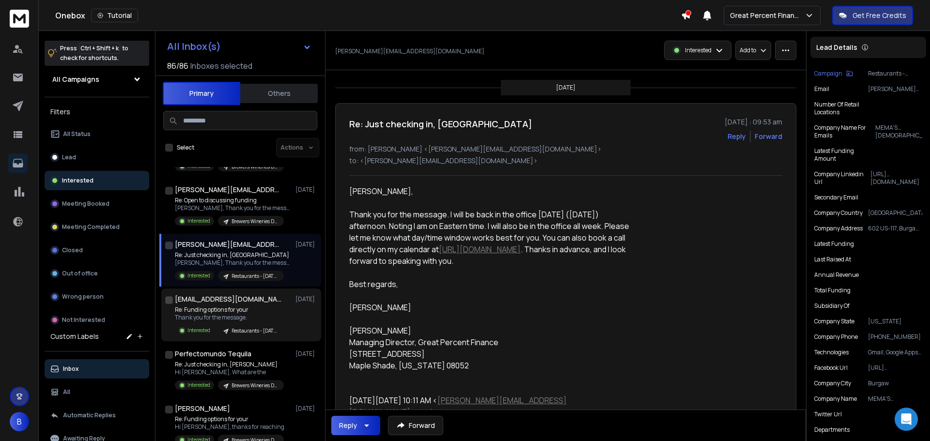
click at [251, 304] on div "crystal@studio-mai.com 11 Aug Re: Funding options for your Thank you for the me…" at bounding box center [246, 315] width 142 height 41
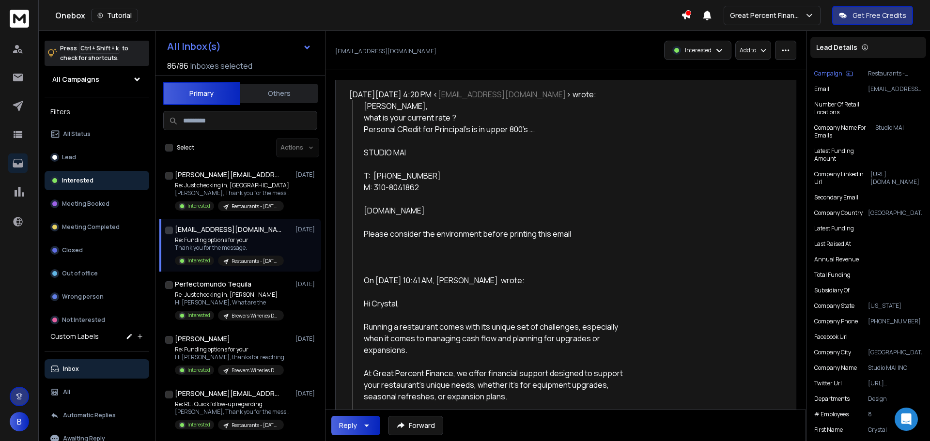
scroll to position [1017, 0]
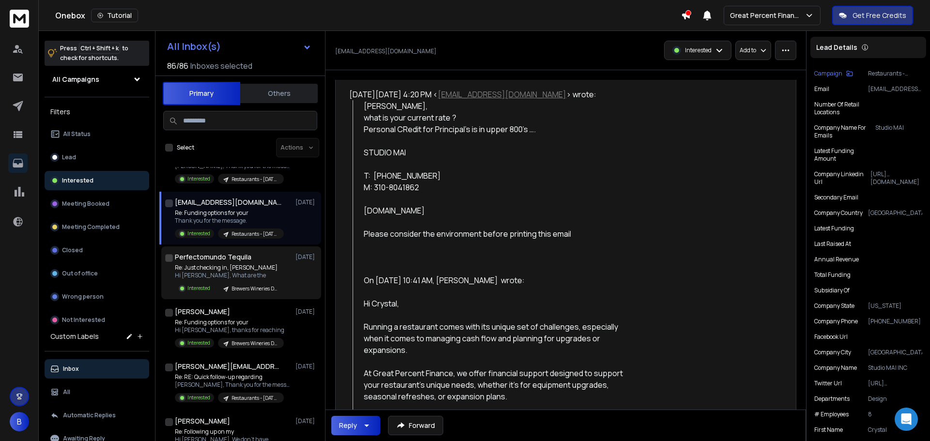
click at [238, 271] on p "Re: Just checking in, Sergey" at bounding box center [229, 268] width 109 height 8
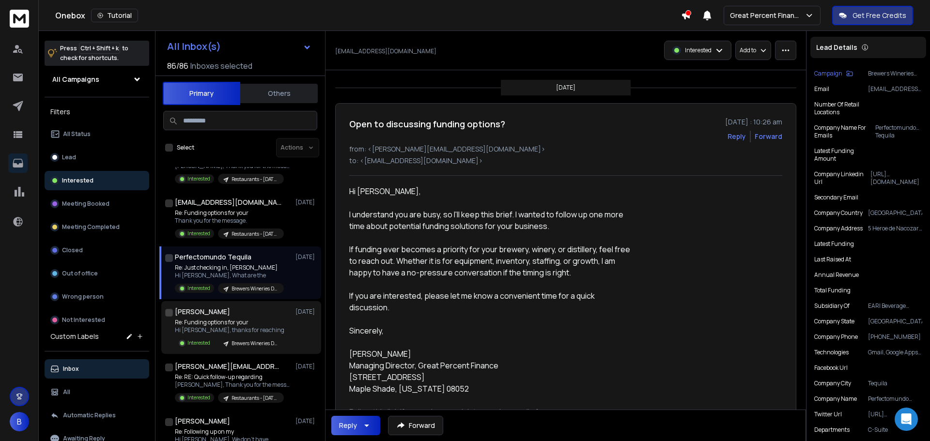
click at [242, 326] on p "Hi Brad, thanks for reaching" at bounding box center [229, 330] width 109 height 8
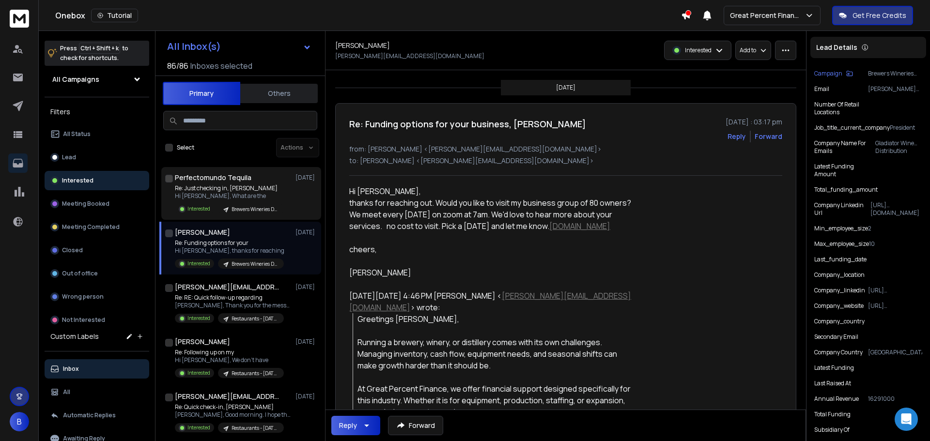
scroll to position [1114, 0]
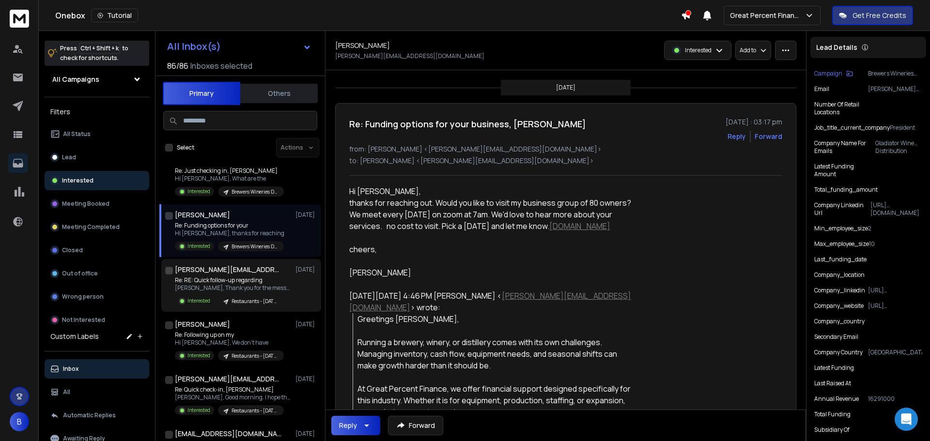
click at [235, 278] on p "Re: RE: Quick follow-up regarding" at bounding box center [233, 281] width 116 height 8
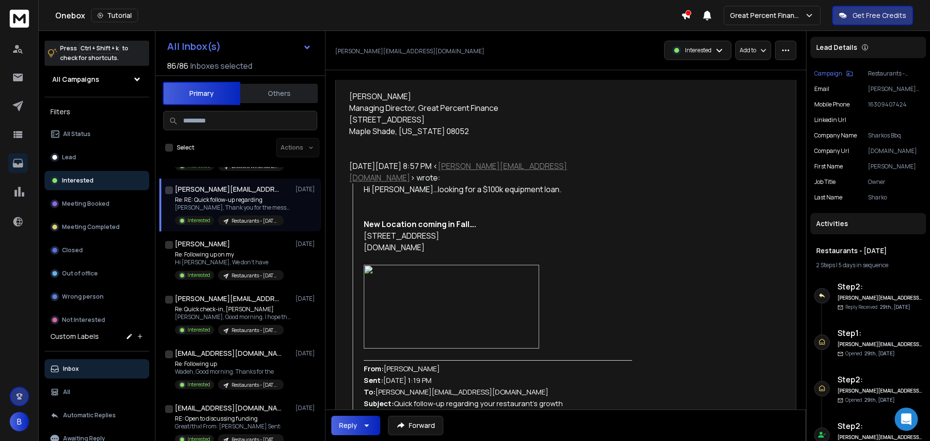
scroll to position [1211, 0]
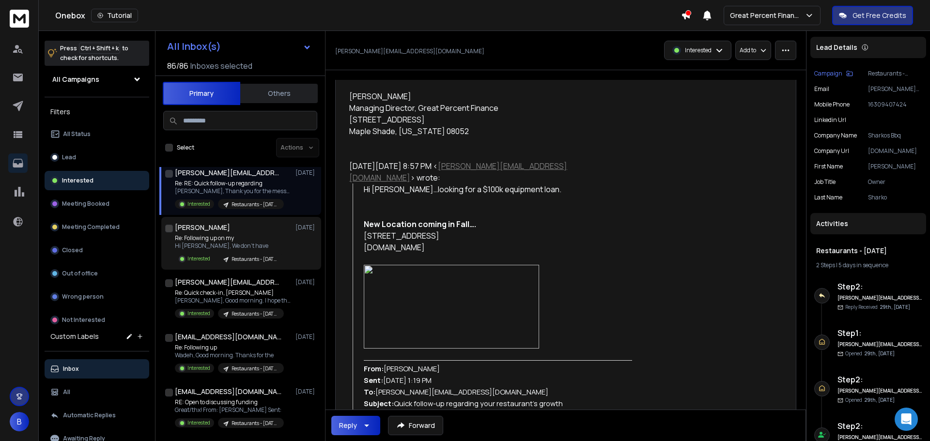
click at [219, 241] on p "Re: Following up on my" at bounding box center [229, 238] width 109 height 8
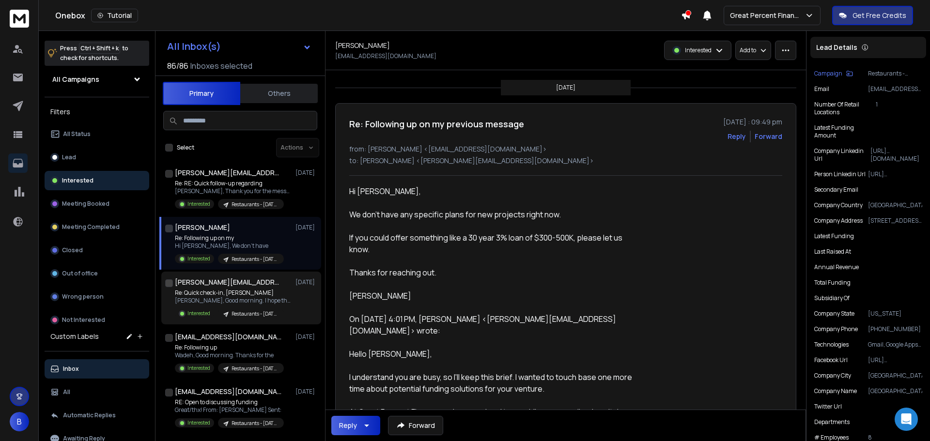
click at [233, 296] on p "Re: Quick check-in, Sean" at bounding box center [233, 293] width 116 height 8
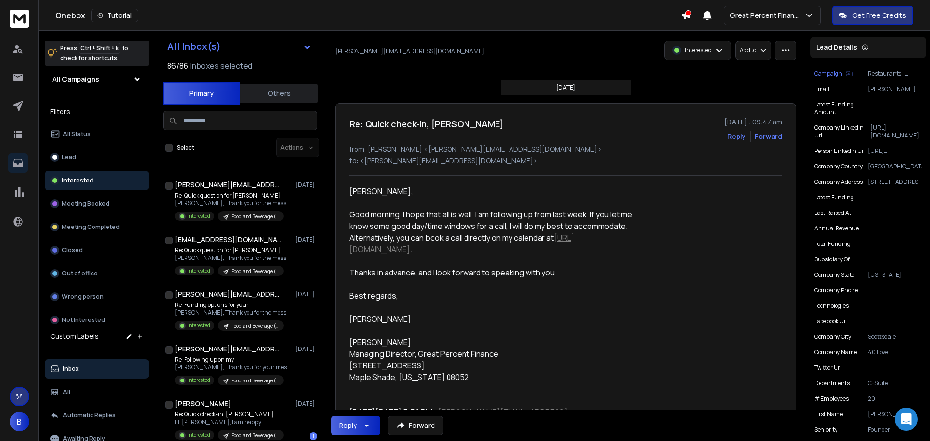
scroll to position [0, 0]
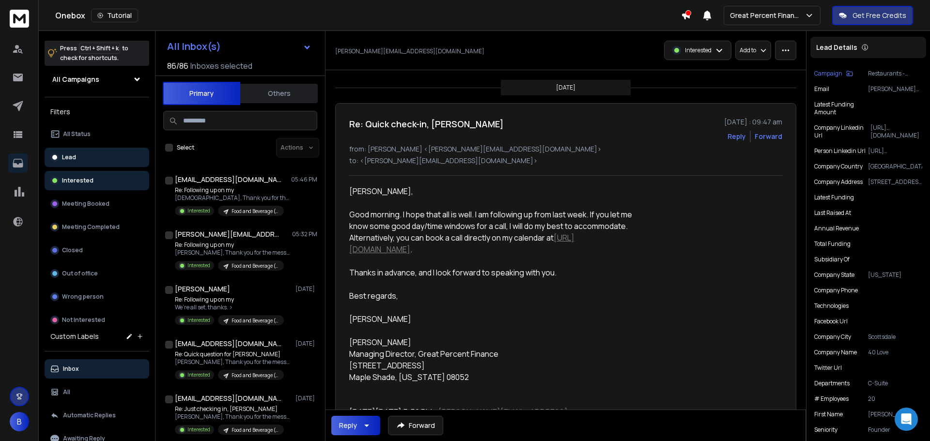
click at [77, 155] on button "Lead" at bounding box center [97, 157] width 105 height 19
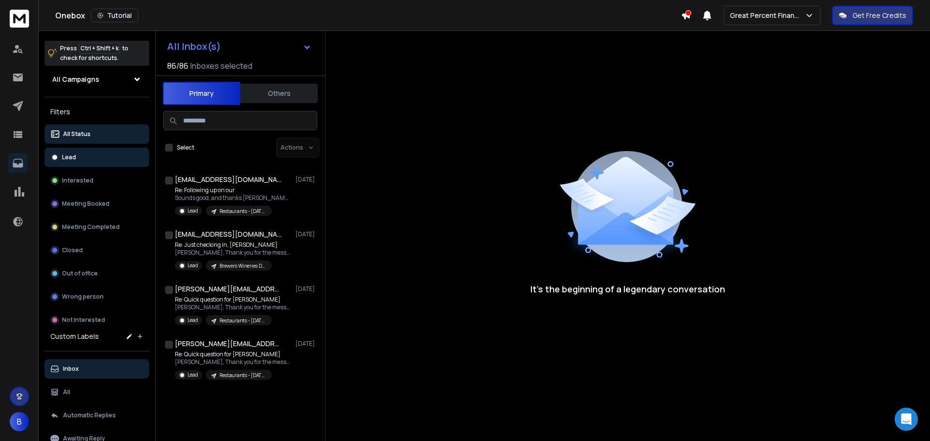
click at [90, 135] on button "All Status" at bounding box center [97, 133] width 105 height 19
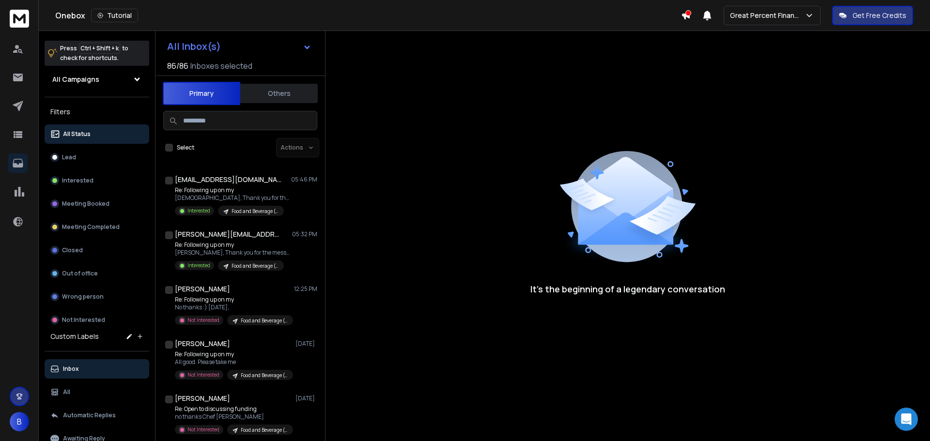
click at [222, 124] on input at bounding box center [240, 120] width 154 height 19
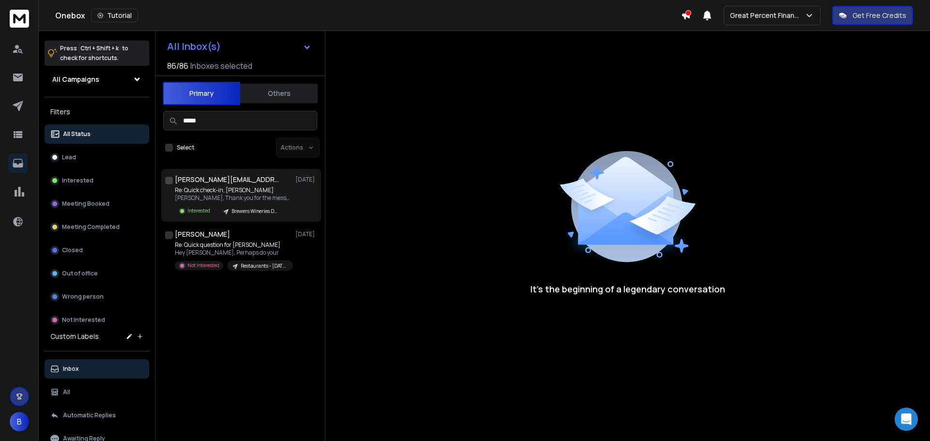
type input "*****"
click at [229, 182] on h1 "kevin@adoberoadwines.com" at bounding box center [228, 180] width 107 height 10
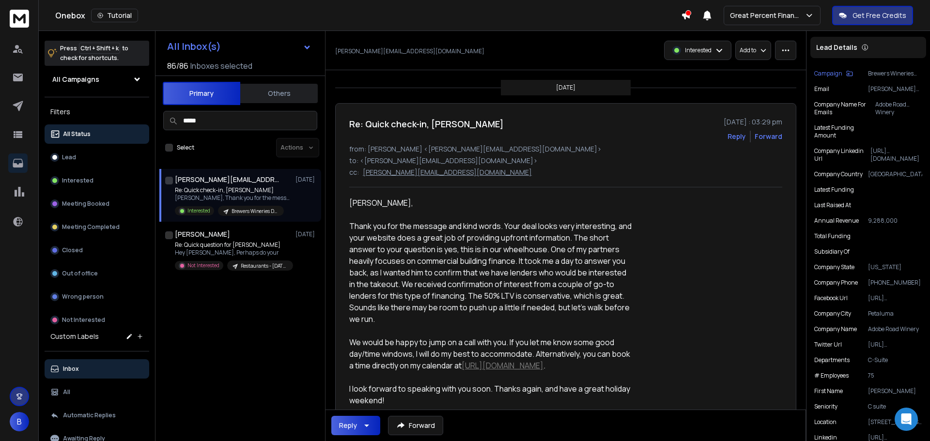
click at [732, 134] on button "Reply" at bounding box center [737, 137] width 18 height 10
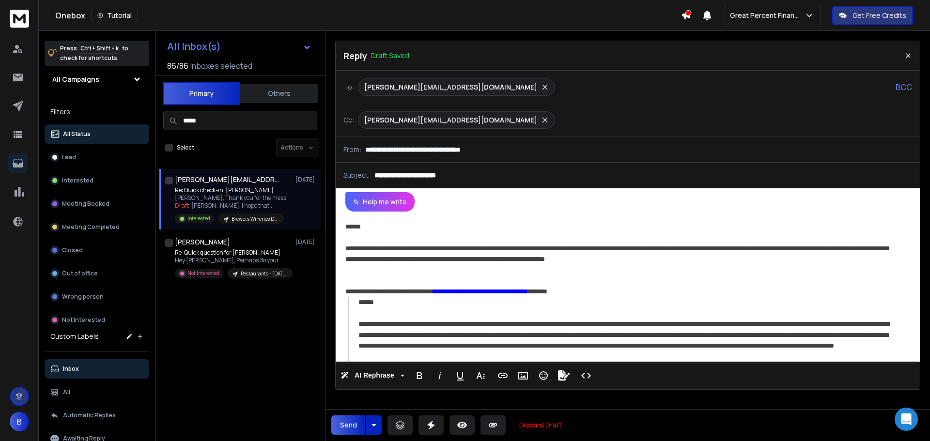
click at [761, 256] on div "**********" at bounding box center [626, 287] width 581 height 150
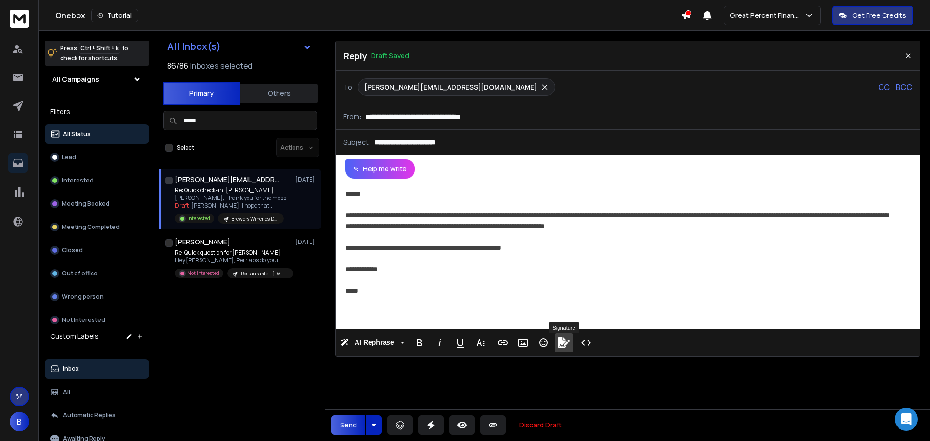
click at [560, 345] on icon "button" at bounding box center [564, 342] width 12 height 11
click at [758, 226] on div "**********" at bounding box center [622, 221] width 555 height 22
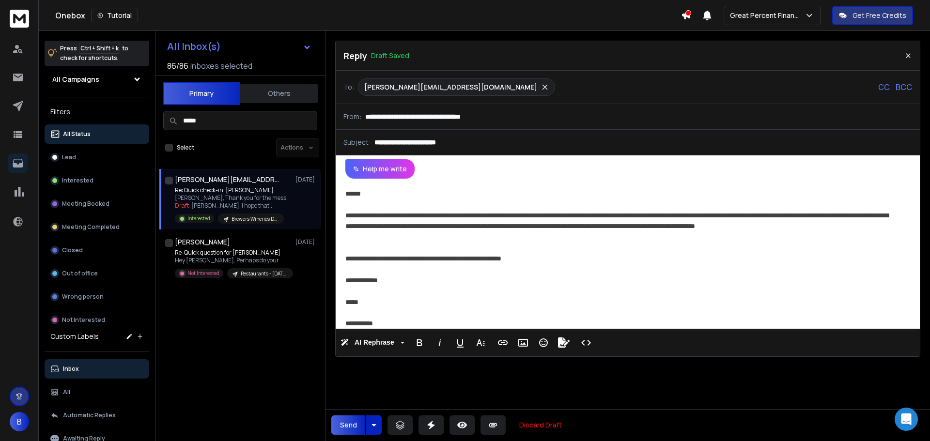
click at [468, 236] on div "**********" at bounding box center [622, 226] width 555 height 32
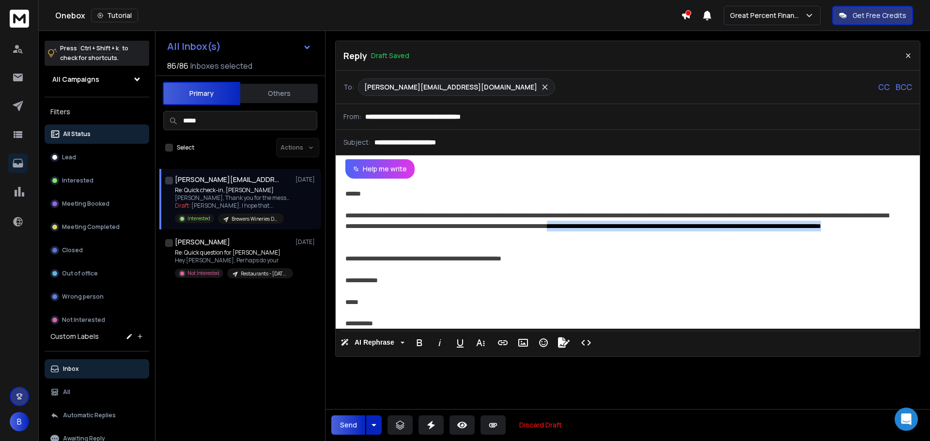
drag, startPoint x: 729, startPoint y: 224, endPoint x: 742, endPoint y: 233, distance: 16.1
click at [741, 234] on div "**********" at bounding box center [622, 226] width 555 height 32
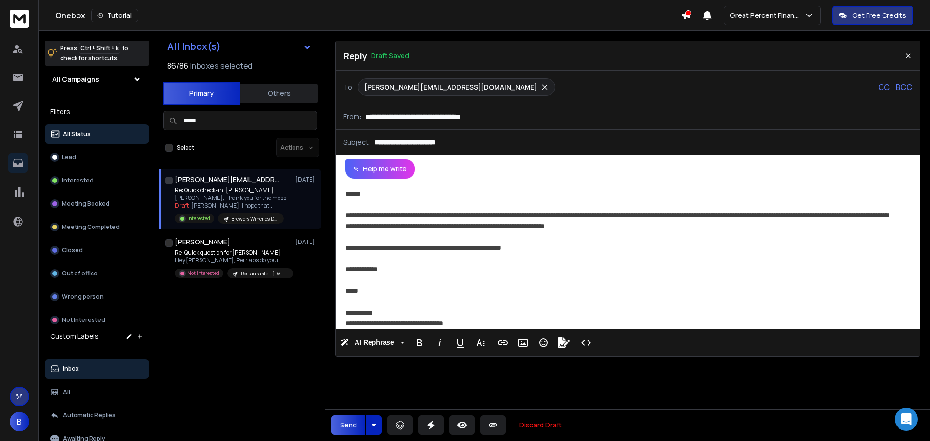
drag, startPoint x: 365, startPoint y: 115, endPoint x: 526, endPoint y: 119, distance: 160.9
click at [526, 119] on input "**********" at bounding box center [638, 117] width 547 height 10
click at [344, 431] on button "Send" at bounding box center [348, 425] width 34 height 19
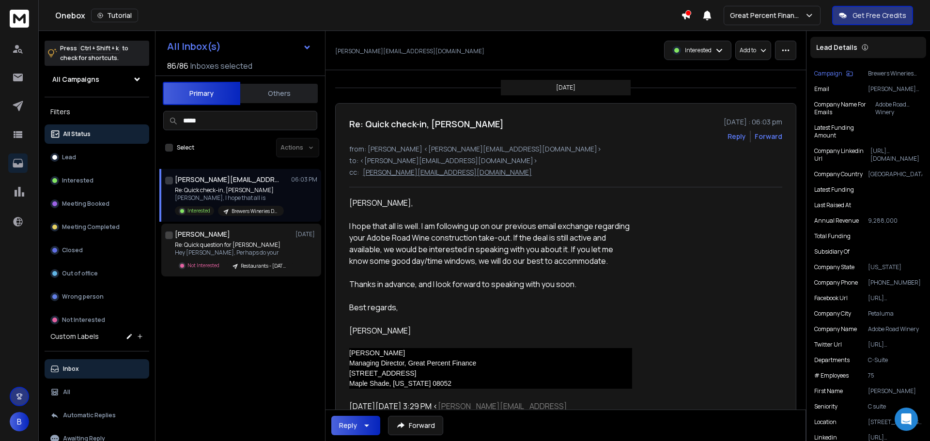
click at [250, 243] on p "Re: Quick question for Joe" at bounding box center [233, 245] width 116 height 8
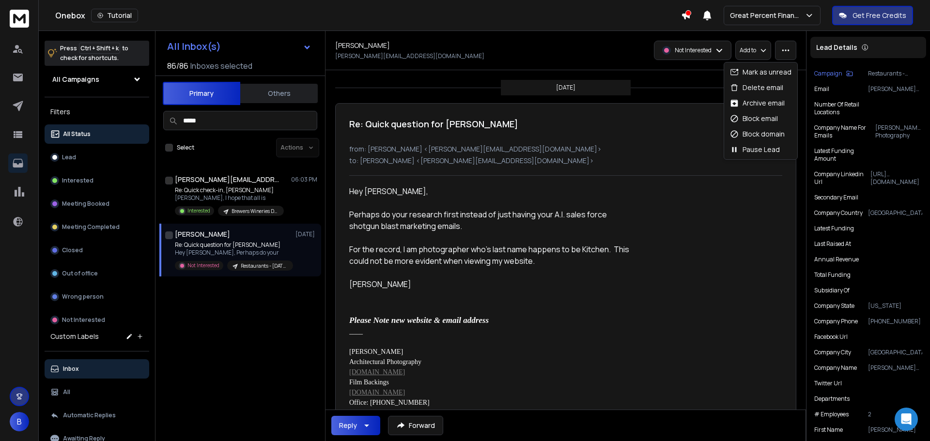
click at [782, 49] on icon "button" at bounding box center [785, 50] width 9 height 9
click at [760, 117] on div "Block email" at bounding box center [754, 119] width 48 height 10
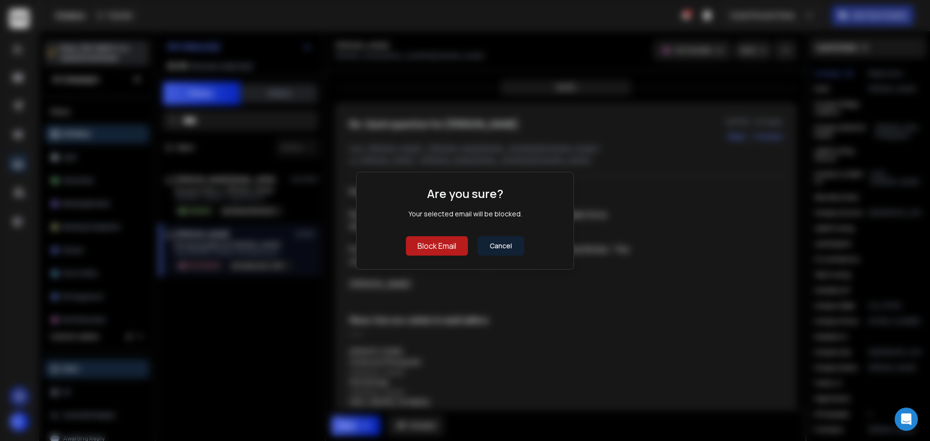
drag, startPoint x: 432, startPoint y: 246, endPoint x: 426, endPoint y: 236, distance: 11.1
click at [433, 243] on button "Block Email" at bounding box center [437, 245] width 62 height 19
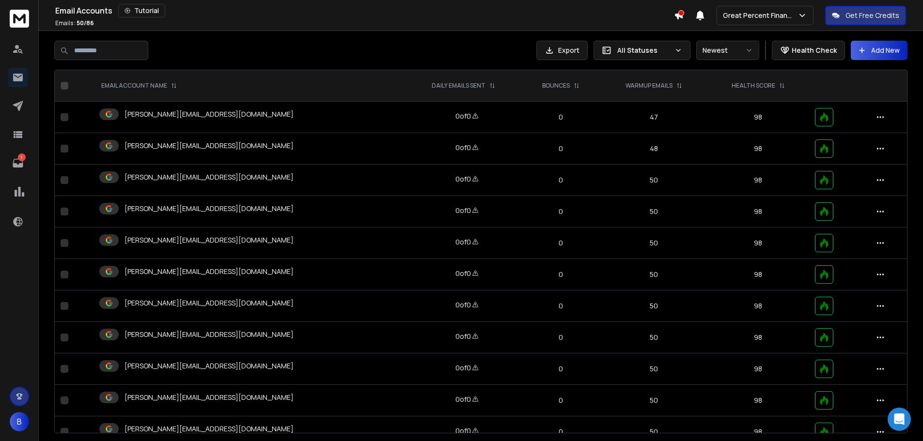
click at [109, 52] on input at bounding box center [101, 50] width 94 height 19
paste input "**********"
type input "**********"
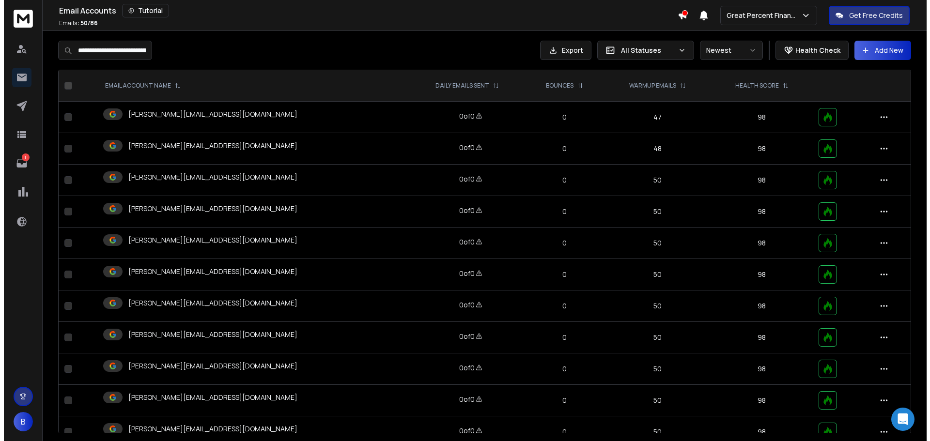
scroll to position [0, 57]
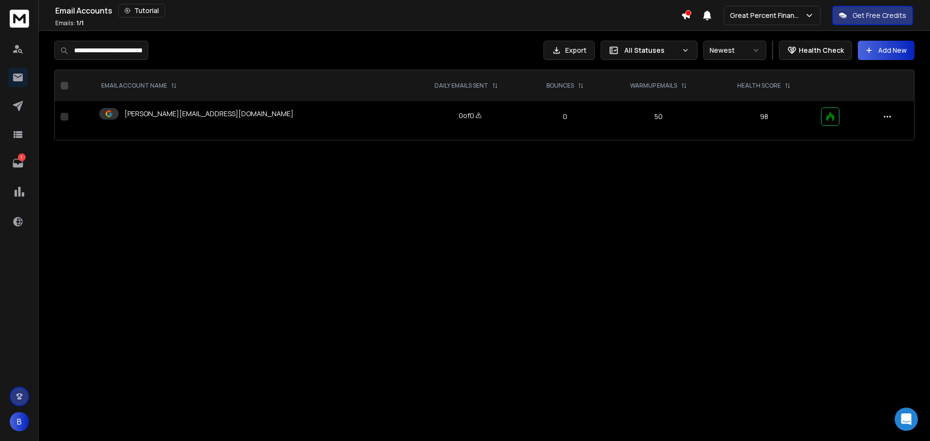
click at [212, 109] on p "[PERSON_NAME][EMAIL_ADDRESS][DOMAIN_NAME]" at bounding box center [208, 114] width 169 height 10
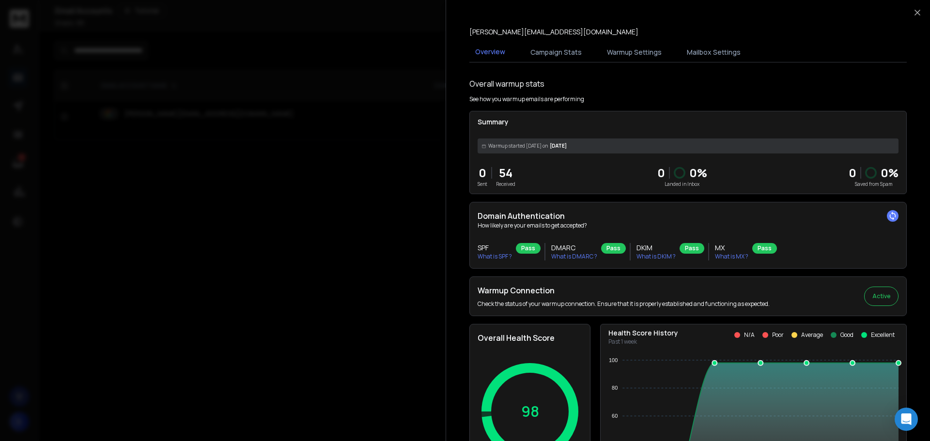
click at [715, 47] on button "Mailbox Settings" at bounding box center [713, 52] width 65 height 21
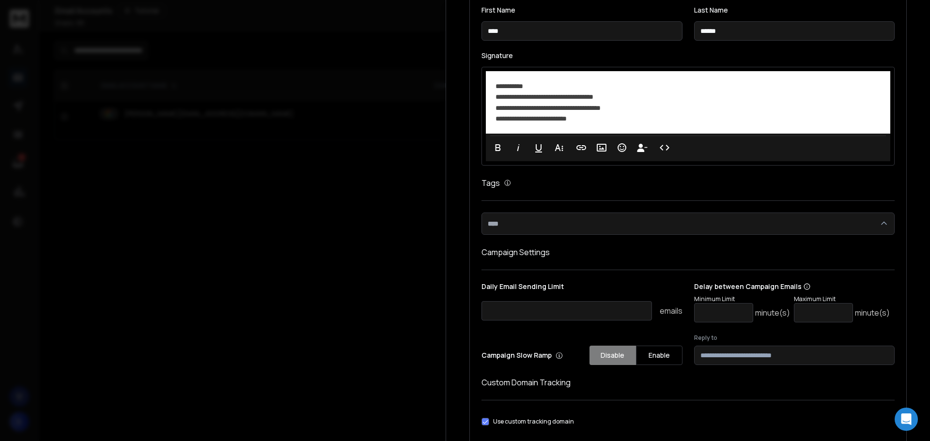
scroll to position [145, 0]
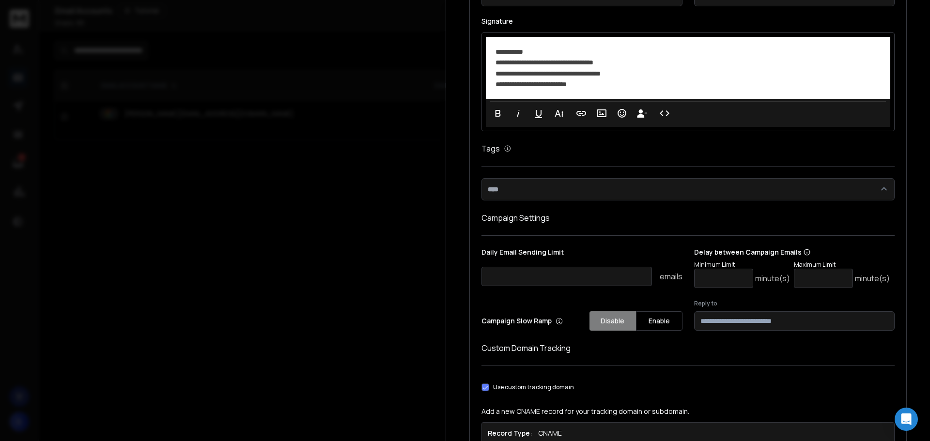
drag, startPoint x: 532, startPoint y: 271, endPoint x: 475, endPoint y: 275, distance: 57.3
click at [475, 275] on div "**********" at bounding box center [687, 261] width 437 height 672
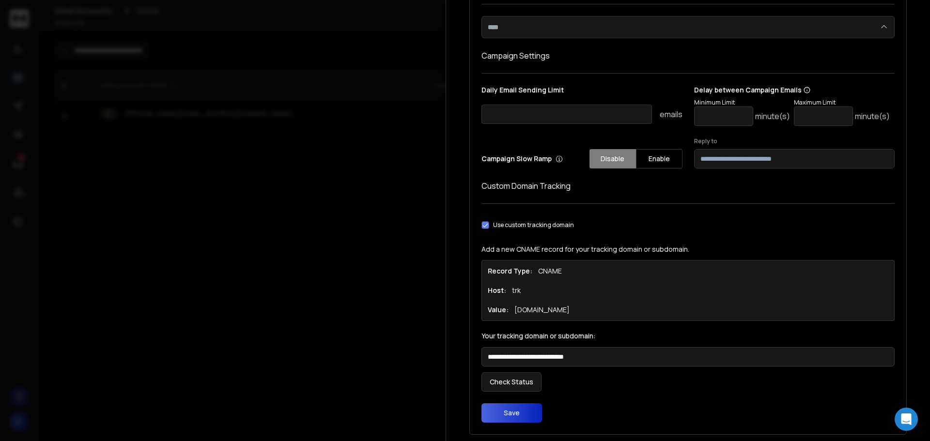
scroll to position [329, 0]
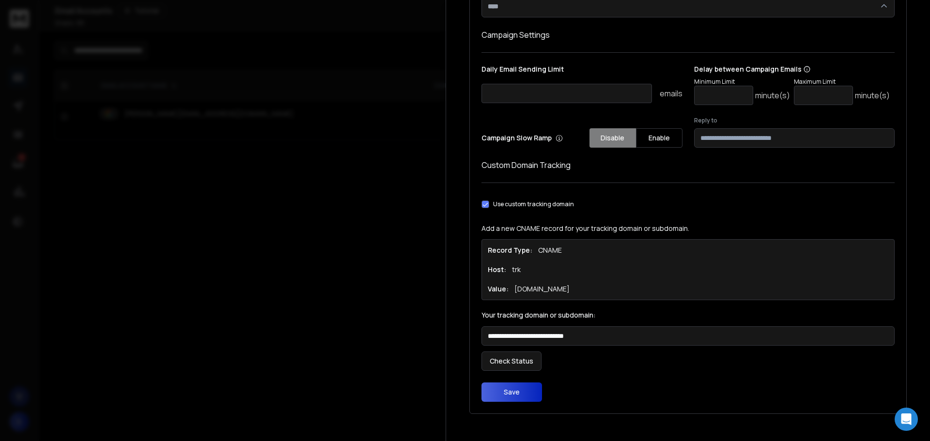
type input "*"
click at [530, 394] on button "Save" at bounding box center [511, 392] width 61 height 19
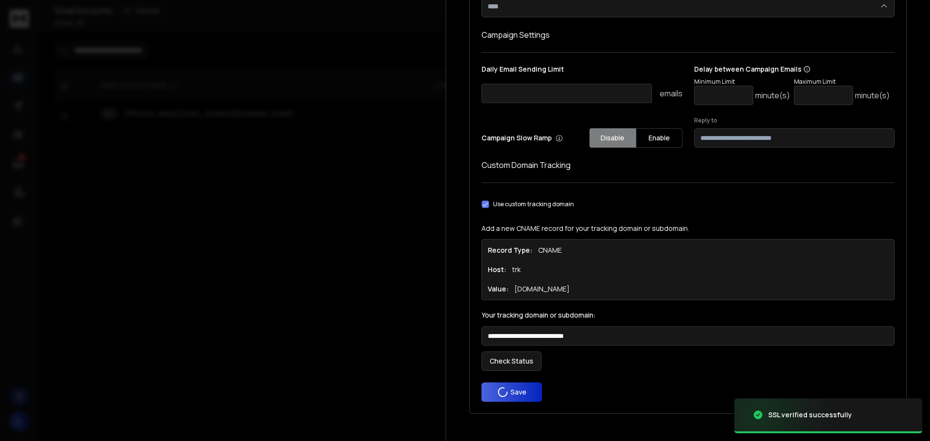
scroll to position [198, 0]
